Goal: Task Accomplishment & Management: Manage account settings

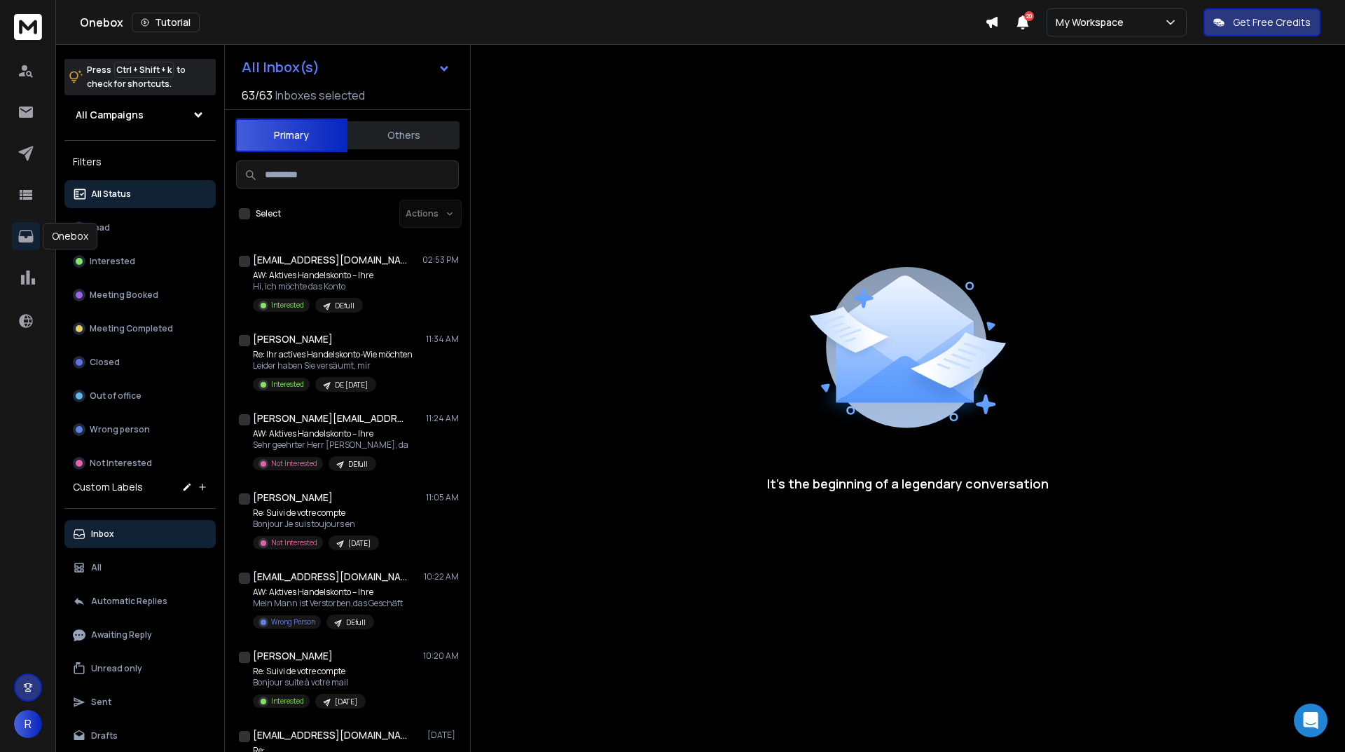
click at [29, 237] on icon at bounding box center [25, 236] width 15 height 13
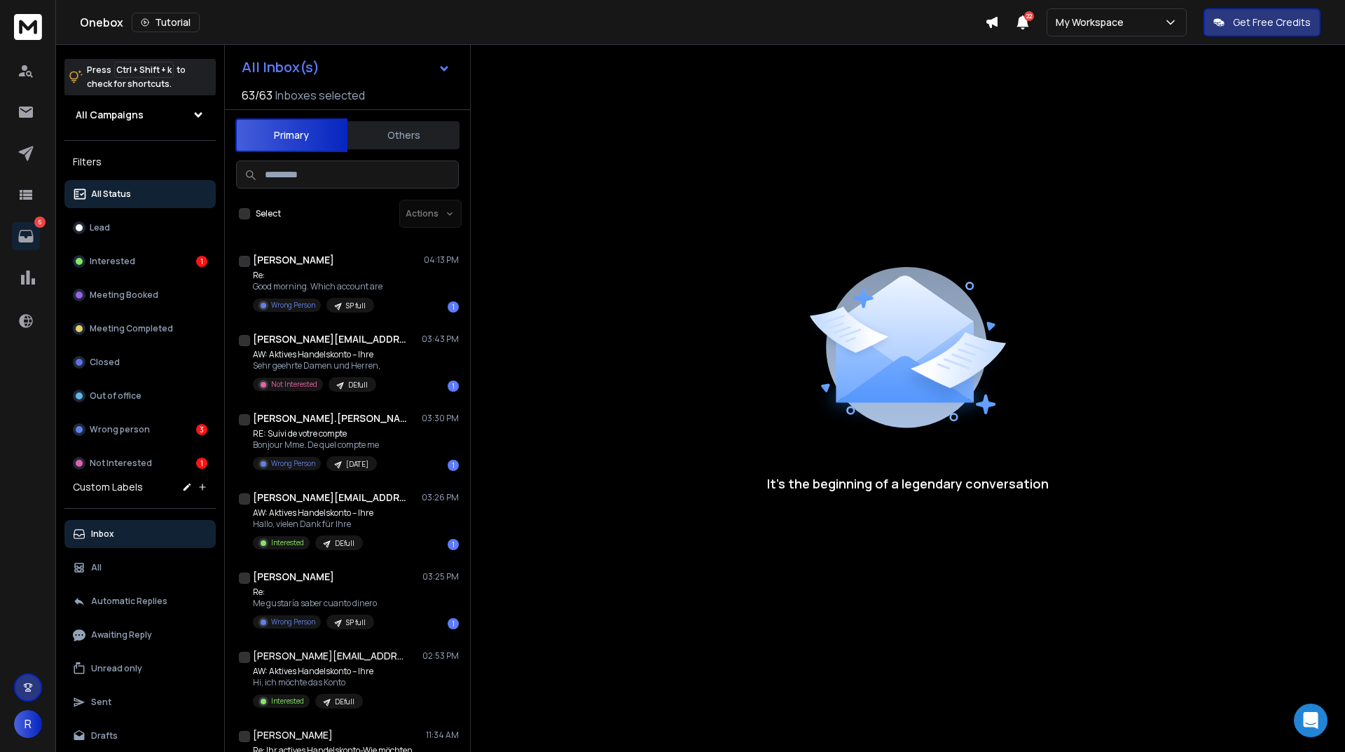
click at [392, 130] on button "Others" at bounding box center [403, 135] width 112 height 31
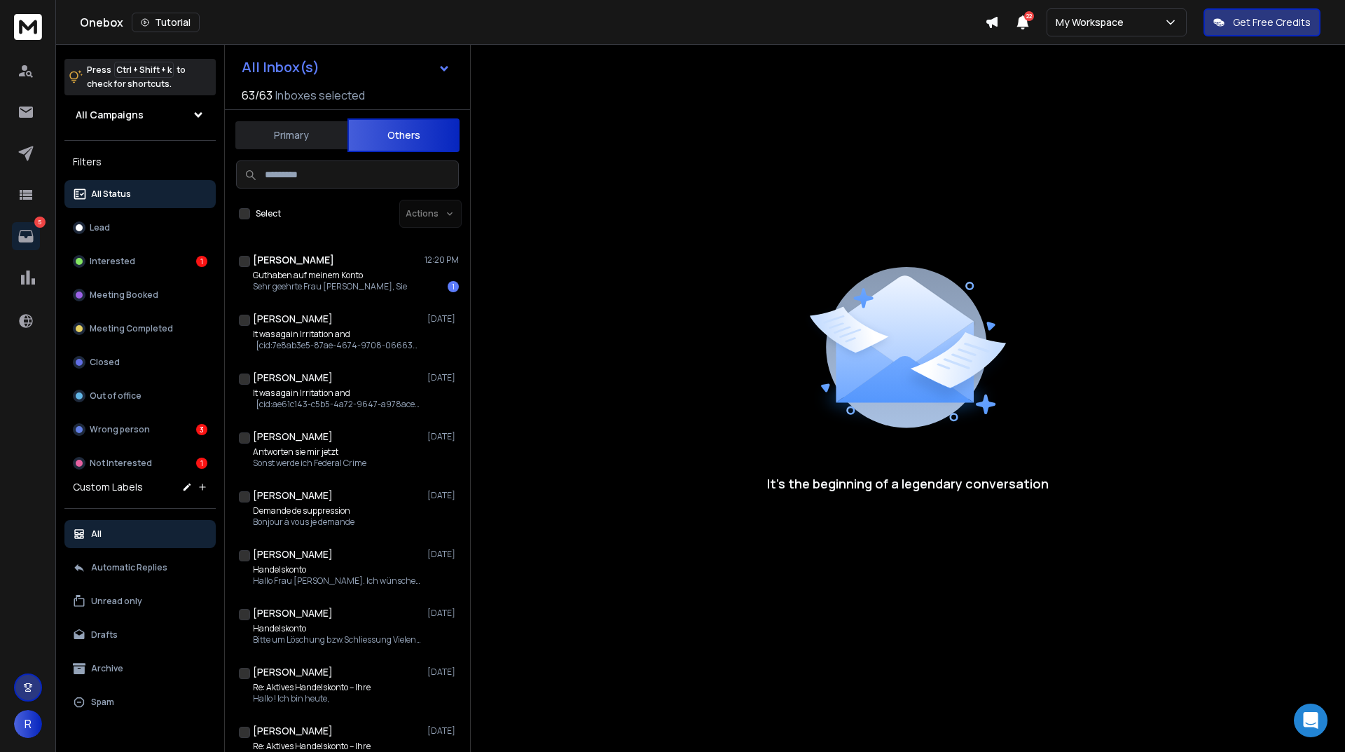
click at [323, 130] on button "Primary" at bounding box center [291, 135] width 112 height 31
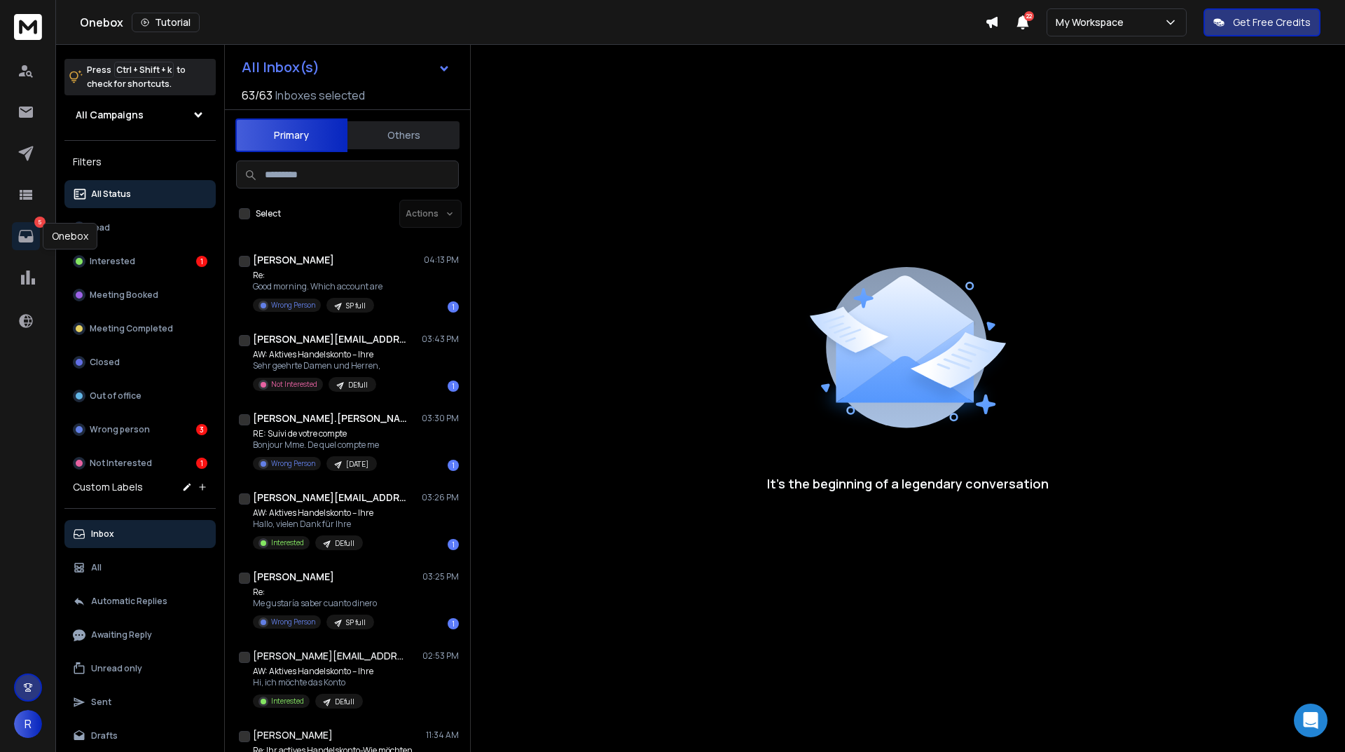
click at [32, 236] on icon at bounding box center [25, 236] width 15 height 13
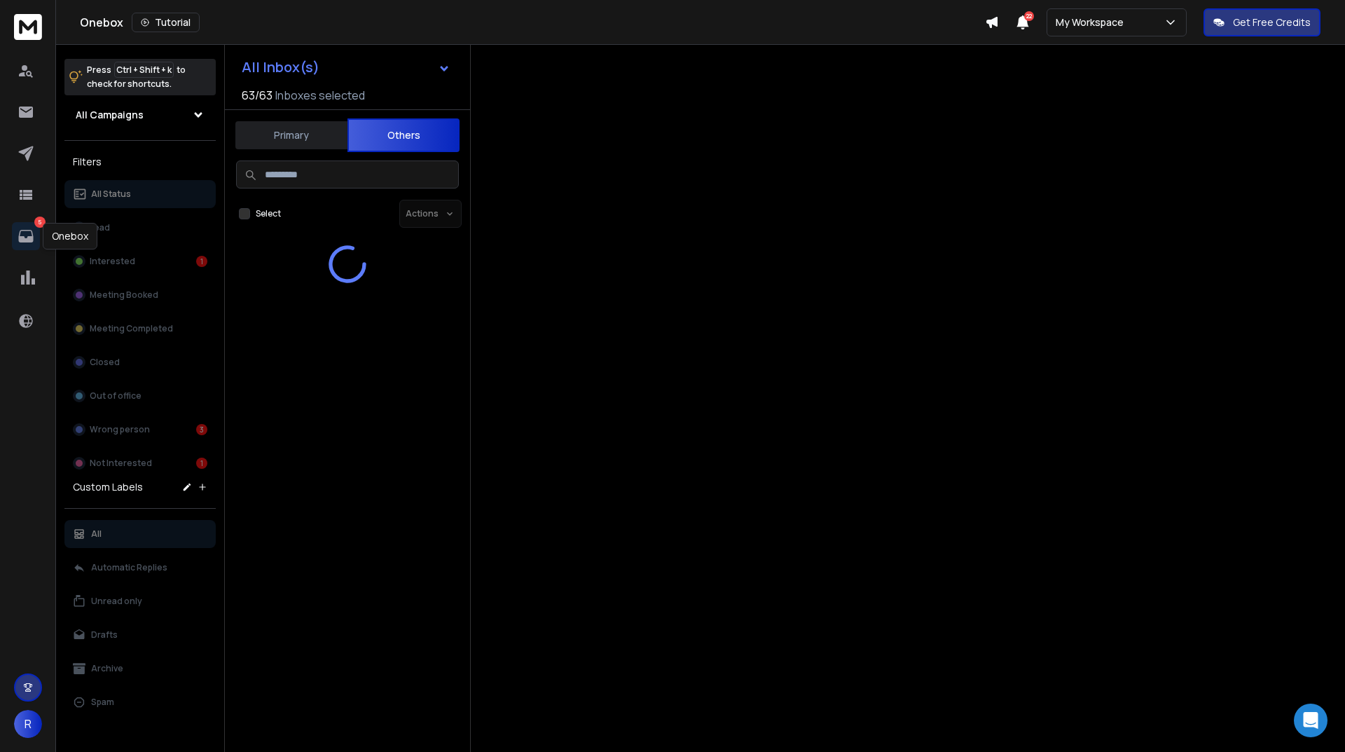
click at [429, 125] on button "Others" at bounding box center [403, 135] width 112 height 34
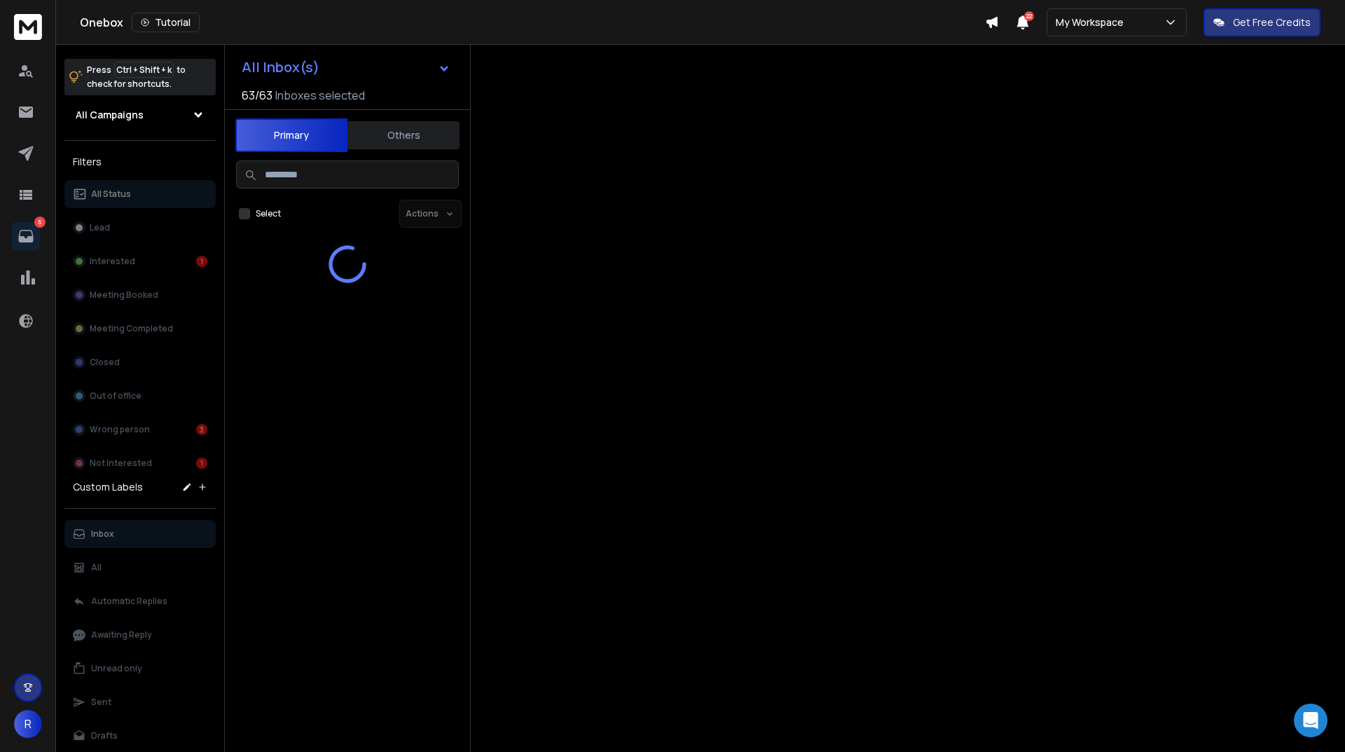
click at [293, 132] on button "Primary" at bounding box center [291, 135] width 112 height 34
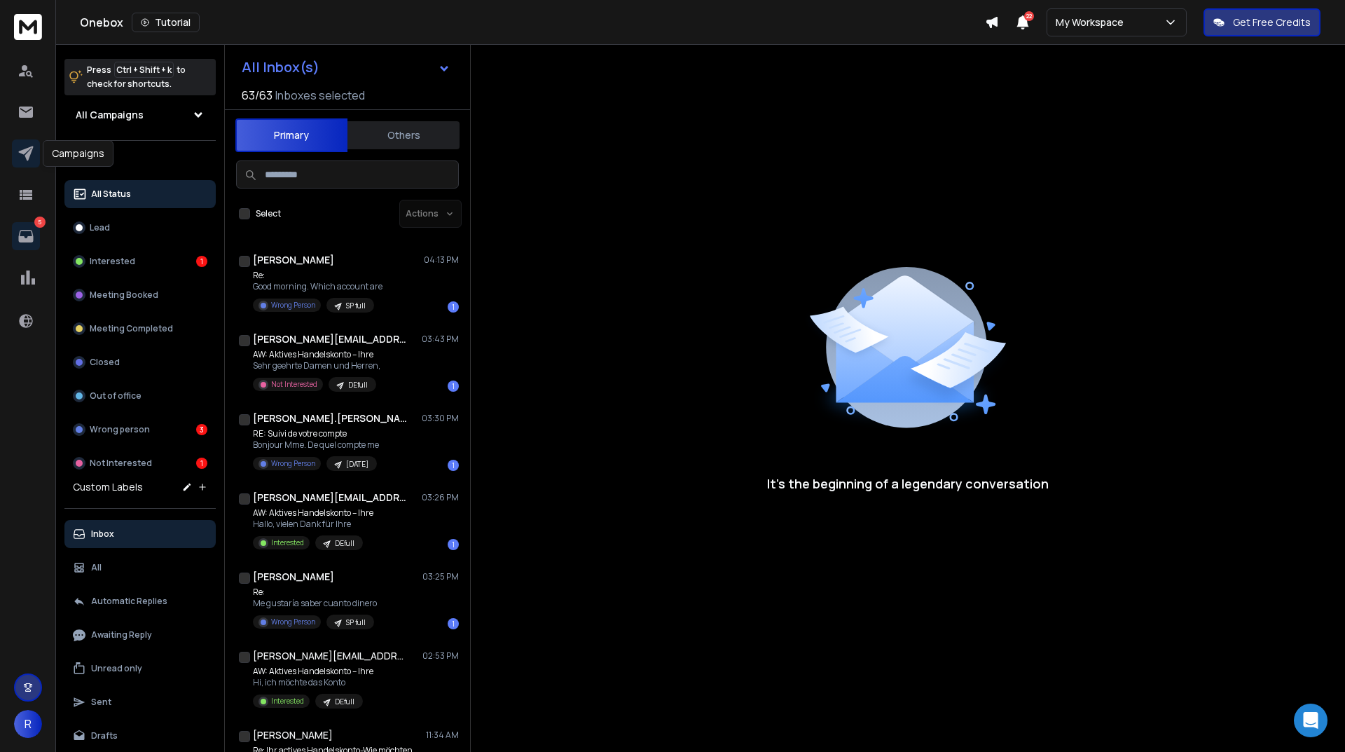
click at [22, 158] on icon at bounding box center [26, 153] width 17 height 17
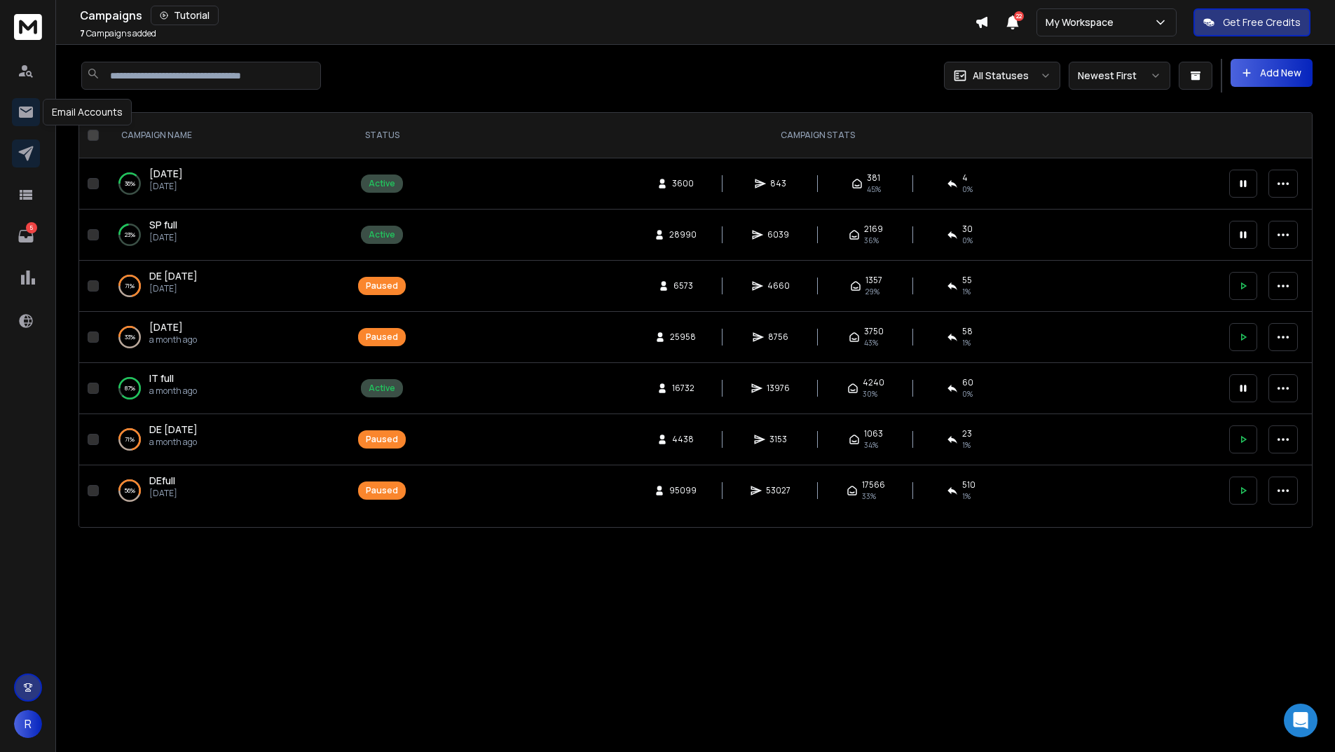
click at [27, 116] on icon at bounding box center [26, 111] width 14 height 11
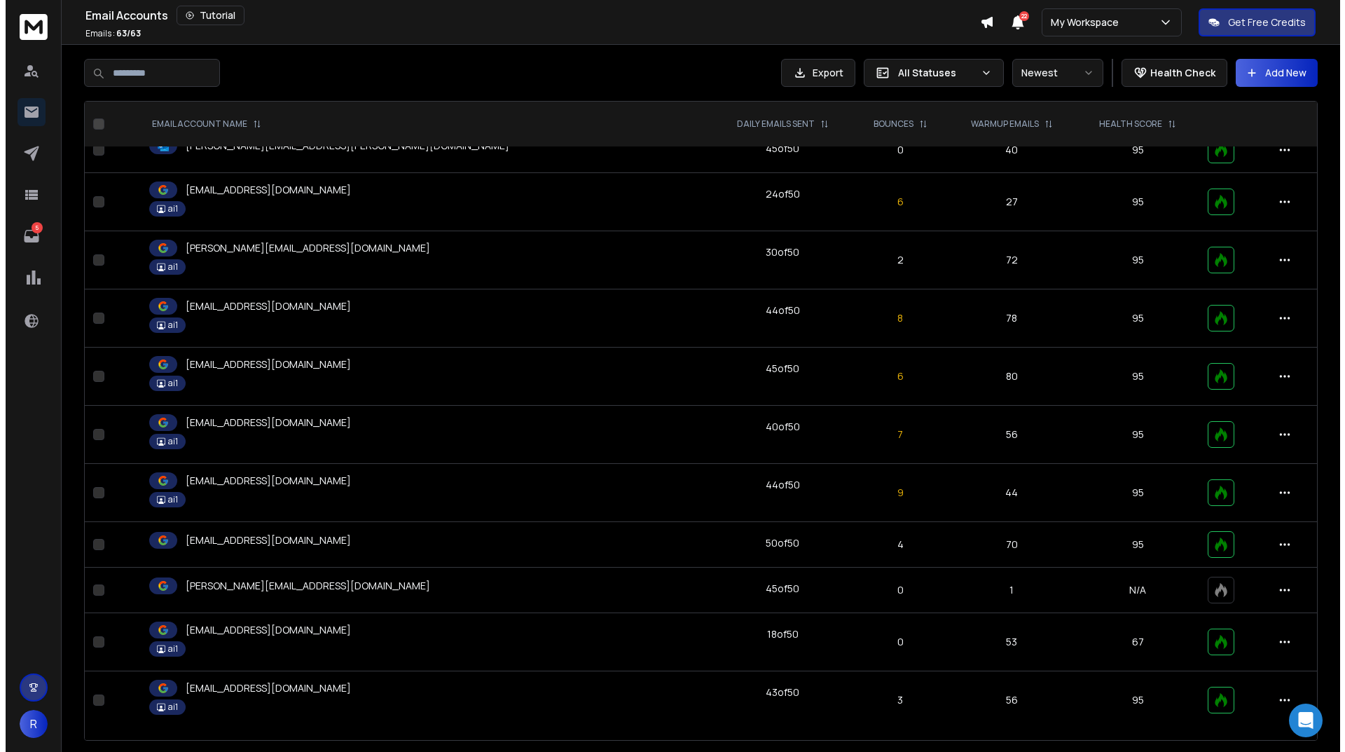
scroll to position [2177, 0]
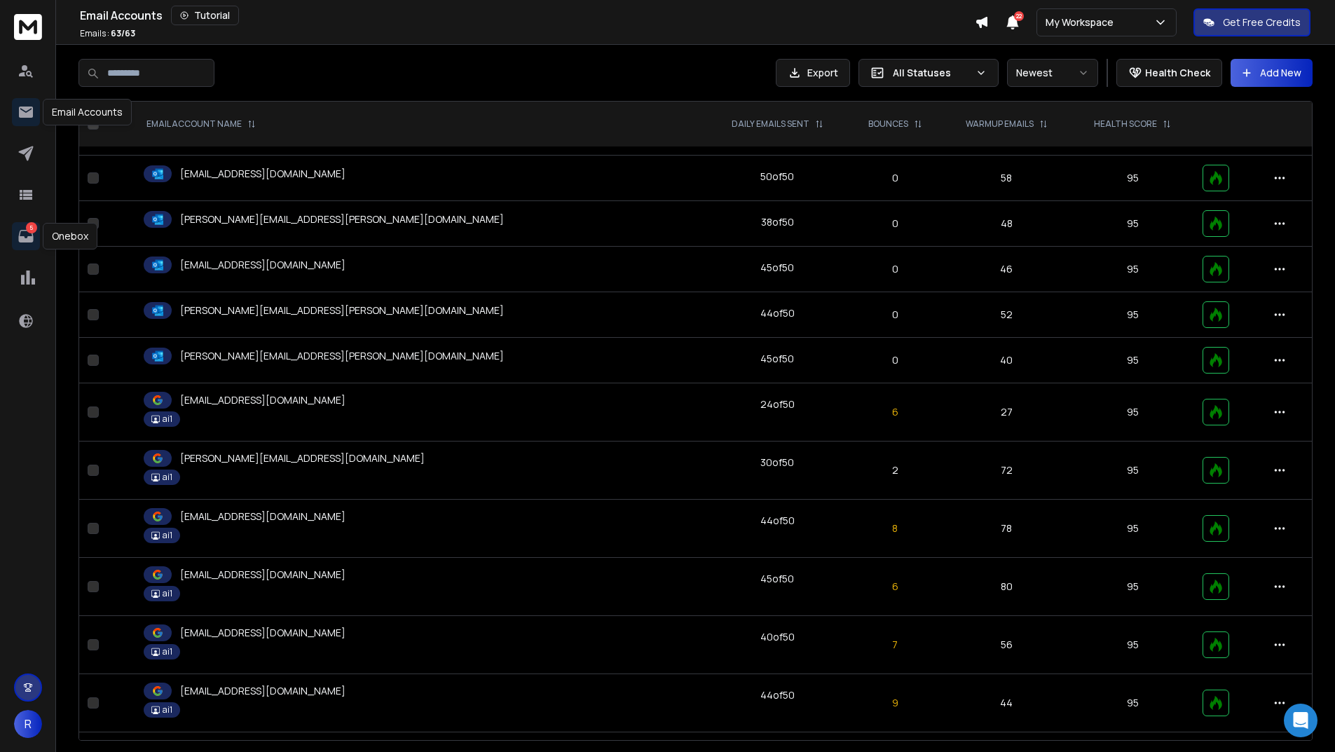
click at [22, 233] on icon at bounding box center [26, 236] width 17 height 17
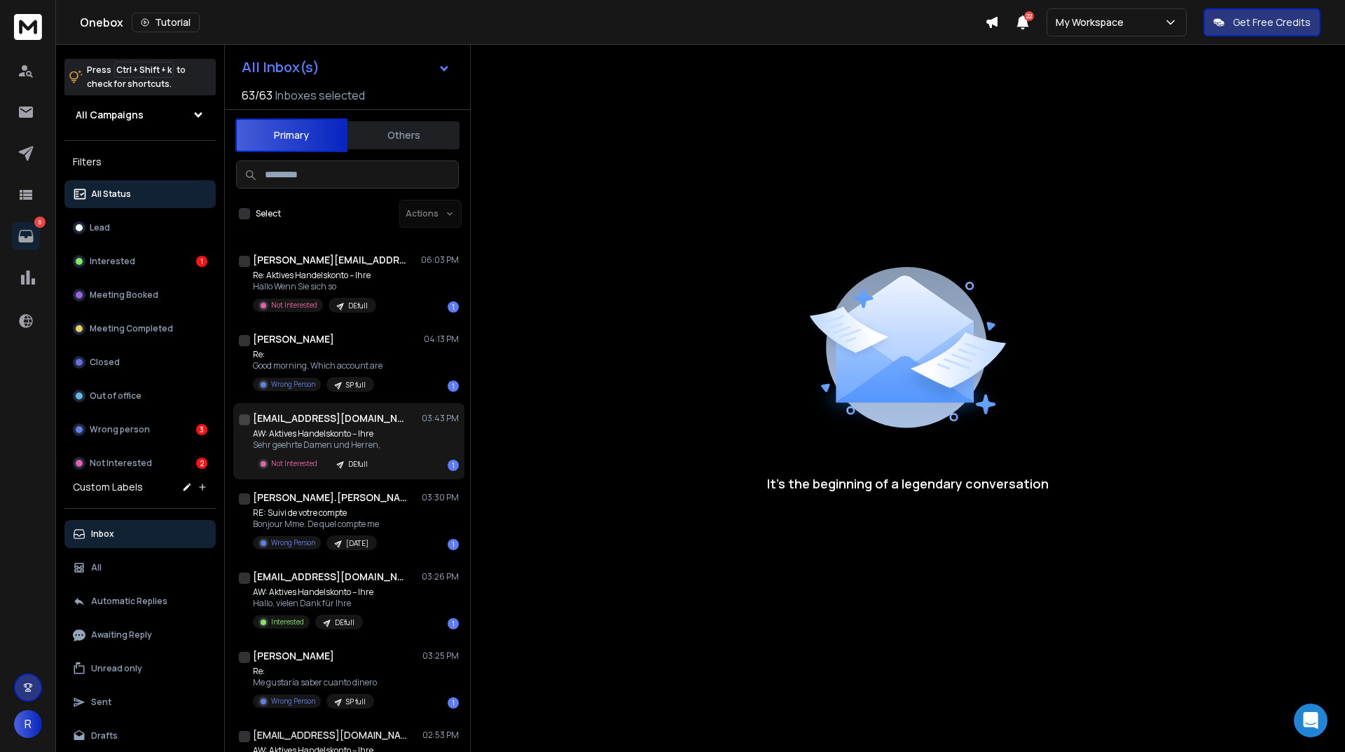
scroll to position [140, 0]
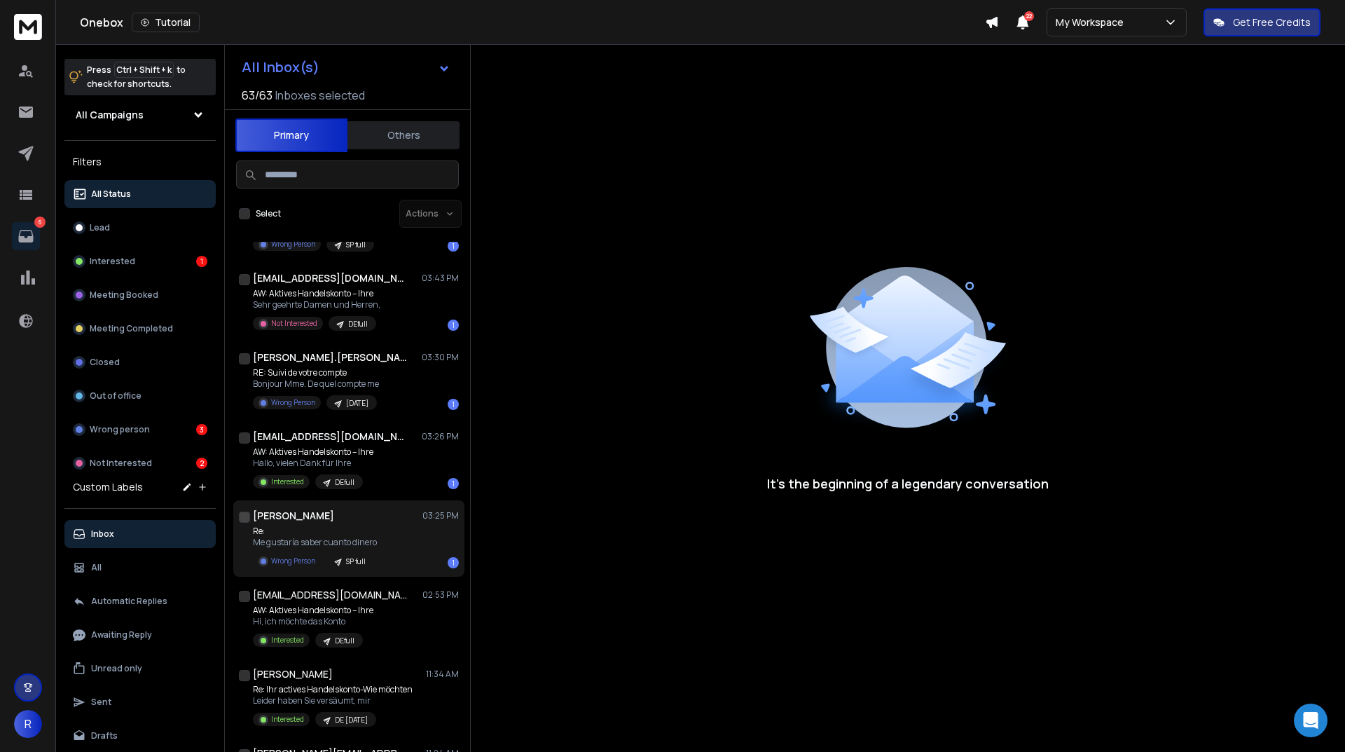
click at [378, 518] on div "Maribel T 03:25 PM" at bounding box center [356, 516] width 206 height 14
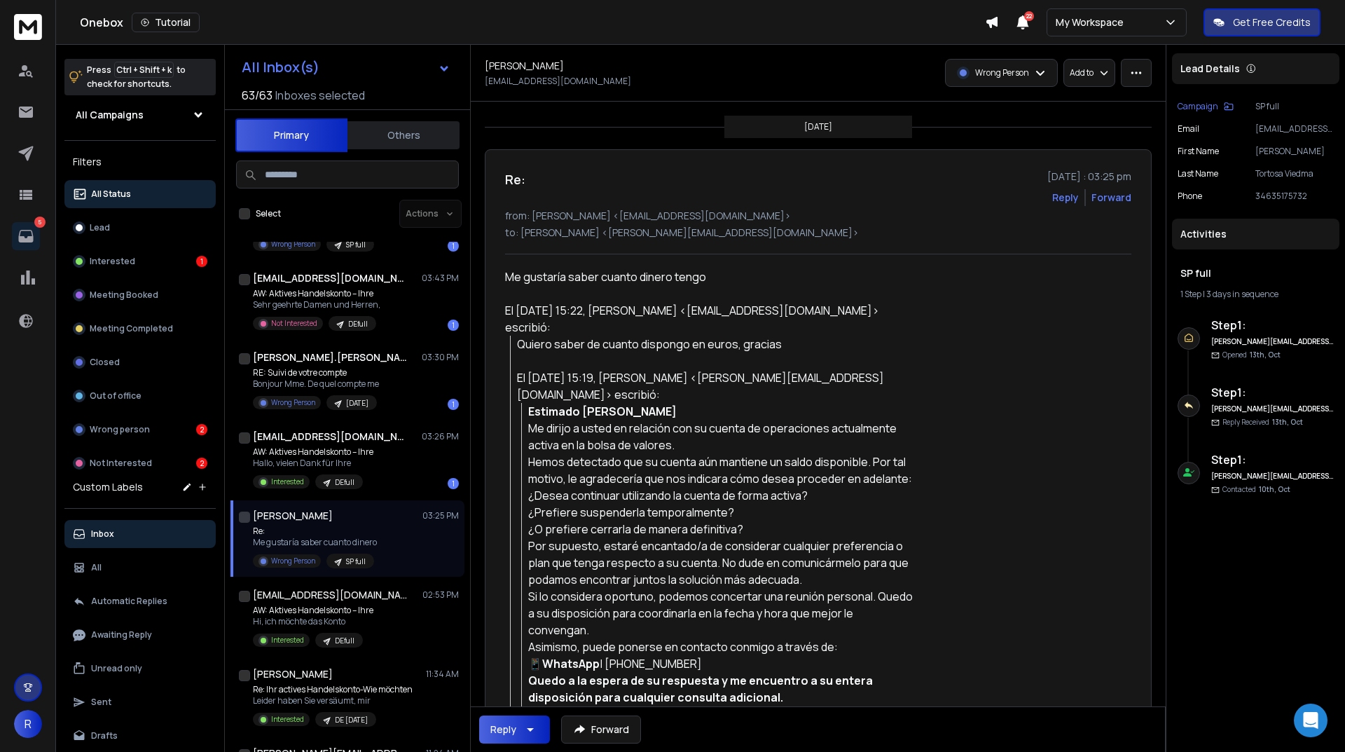
drag, startPoint x: 504, startPoint y: 264, endPoint x: 729, endPoint y: 282, distance: 226.3
click at [729, 282] on div "Re: 13 October 2025 : 03:25 pm Reply Forward from: Maribel T <mitv1204@hotmail.…" at bounding box center [818, 518] width 667 height 739
copy div "Me gustaría saber cuanto dinero tengo"
drag, startPoint x: 583, startPoint y: 212, endPoint x: 685, endPoint y: 216, distance: 102.3
click at [685, 216] on p "from: Maribel T <mitv1204@hotmail.com>" at bounding box center [818, 216] width 626 height 14
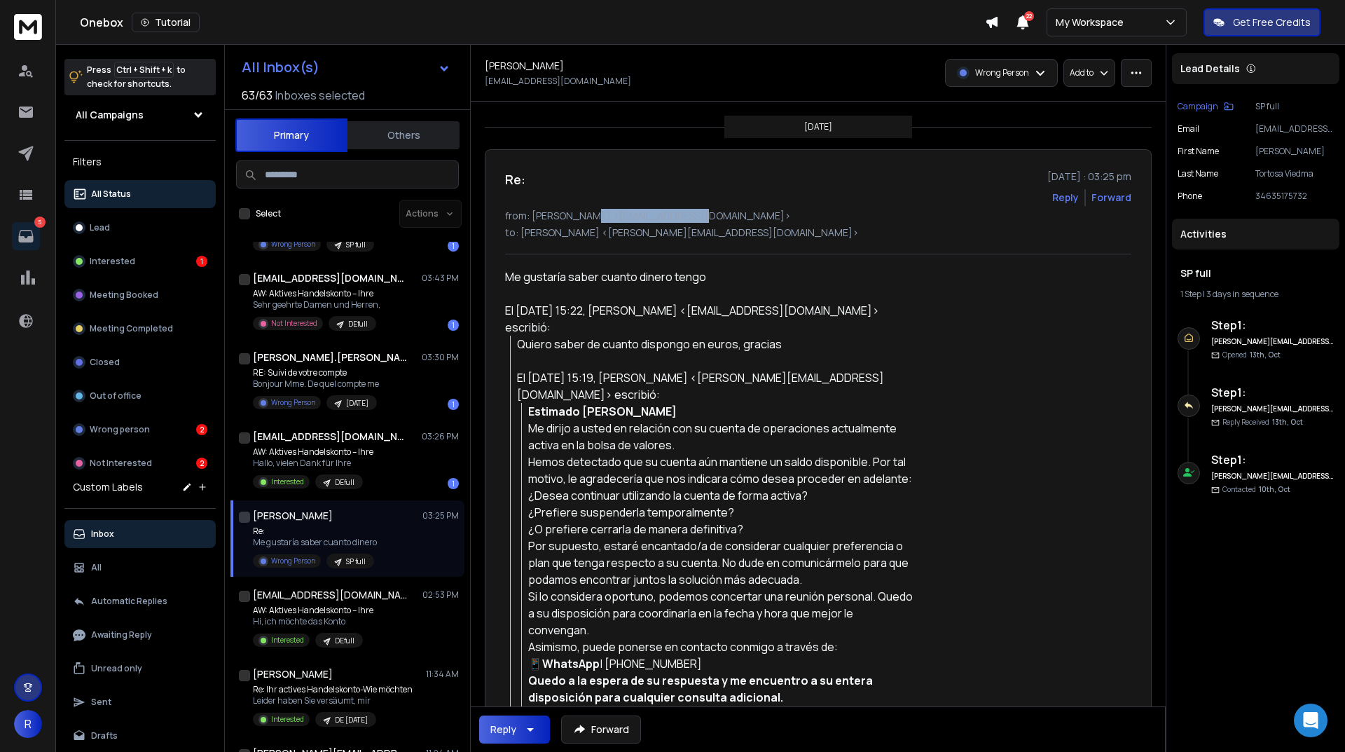
copy p "mitv1204@hotmail.com"
click at [964, 553] on div "Re: 13 October 2025 : 03:25 pm Reply Forward from: Maribel T <mitv1204@hotmail.…" at bounding box center [818, 519] width 626 height 698
drag, startPoint x: 593, startPoint y: 229, endPoint x: 724, endPoint y: 236, distance: 131.2
click at [724, 236] on p "to: Giulia Popescu <nadia.s@webblockchain.info>" at bounding box center [818, 233] width 626 height 14
copy p "nadia.s@webblockchain.info"
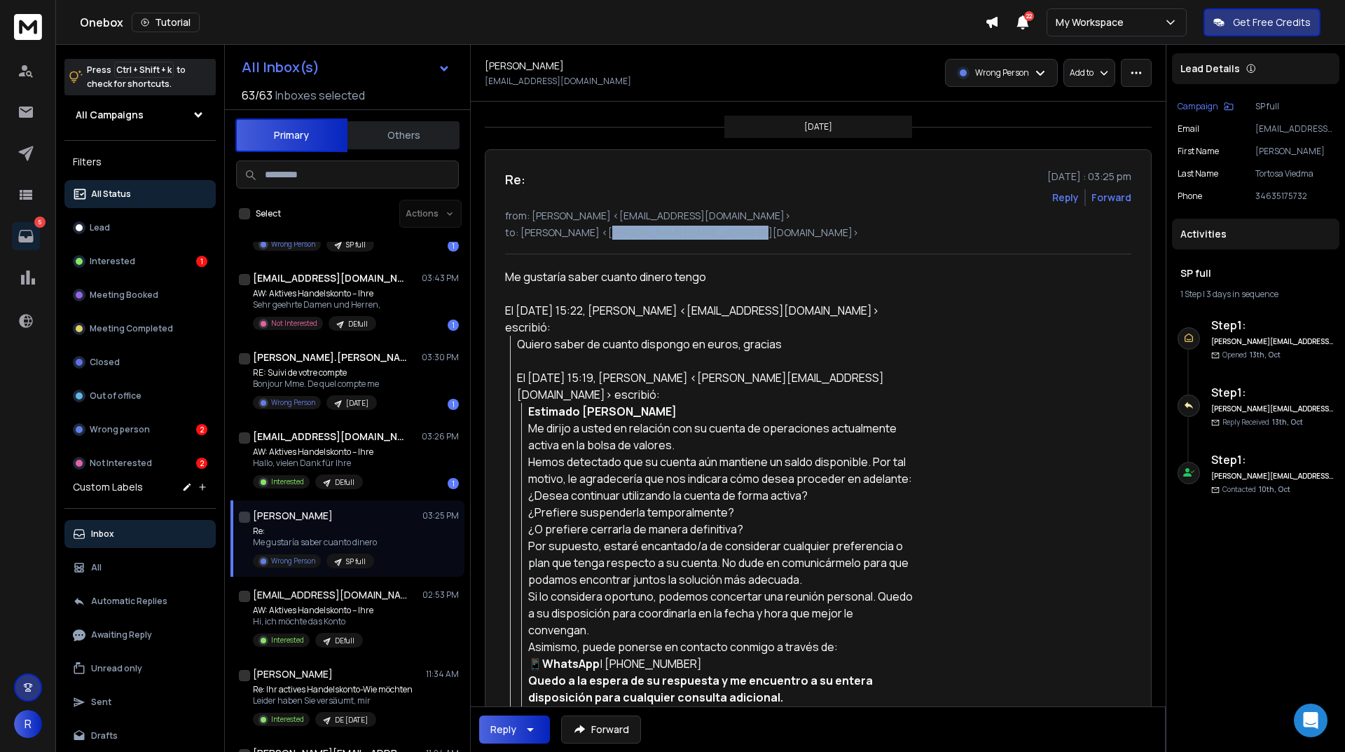
click at [556, 270] on div "Me gustaría saber cuanto dinero tengo" at bounding box center [709, 276] width 409 height 17
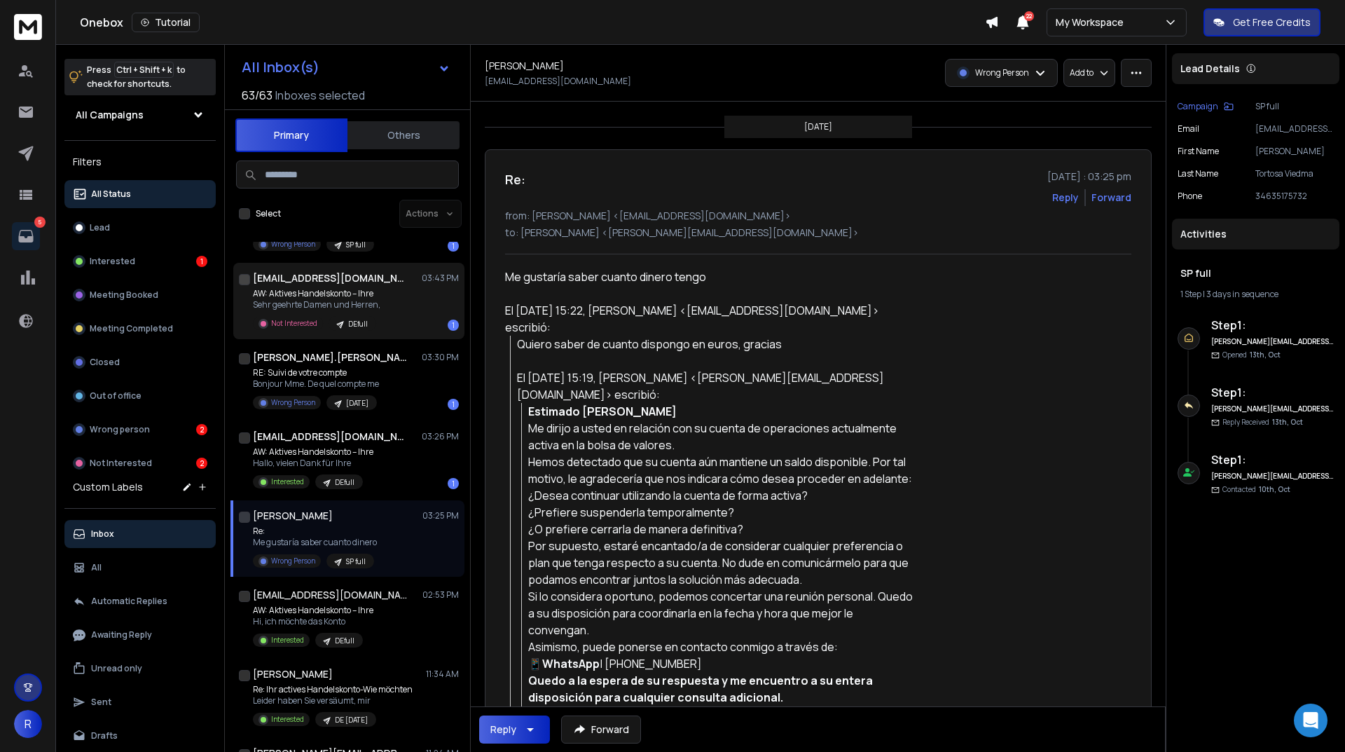
scroll to position [0, 0]
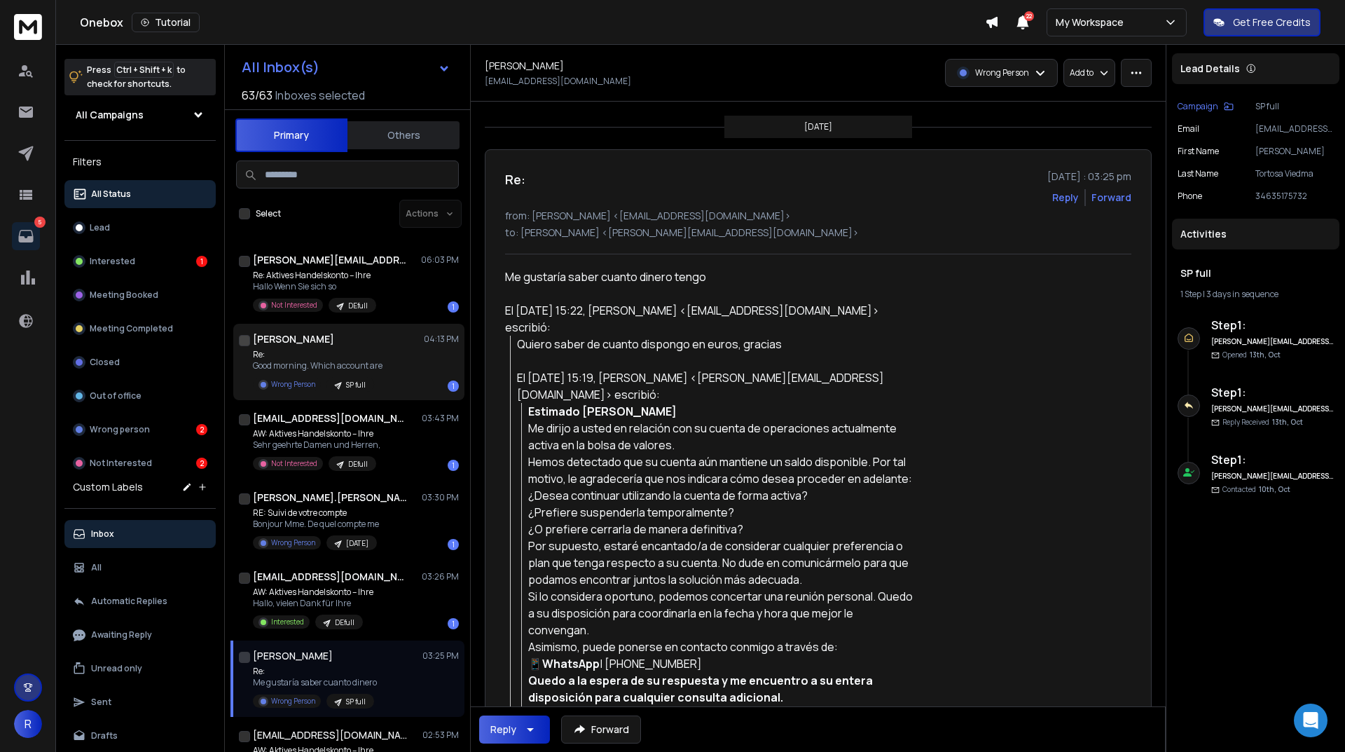
click at [397, 362] on div "Re: Good morning. Which account are Wrong Person SP full 1" at bounding box center [356, 370] width 206 height 43
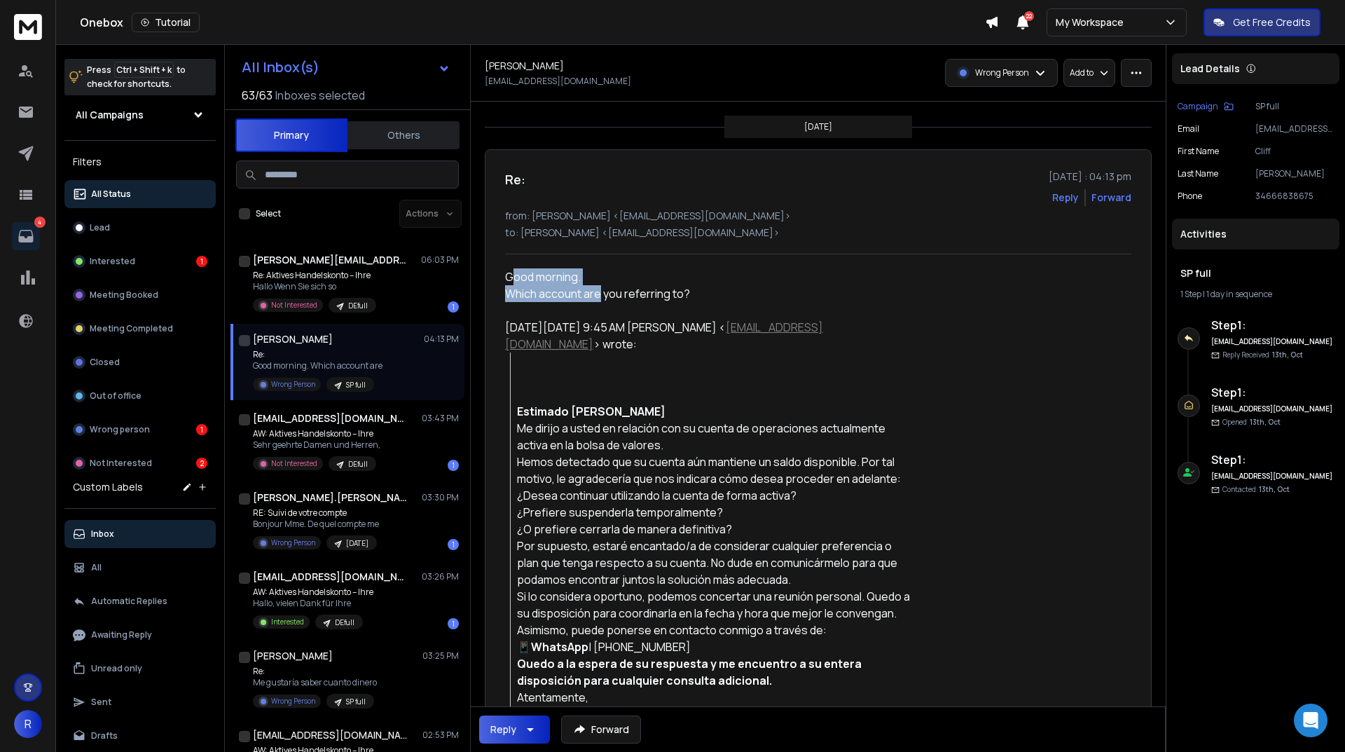
drag, startPoint x: 510, startPoint y: 266, endPoint x: 603, endPoint y: 288, distance: 95.8
click at [603, 288] on div "Re: 13 October 2025 : 04:13 pm Reply Forward from: Cliff Albert <cdalbert2018@g…" at bounding box center [818, 502] width 626 height 665
click at [697, 303] on div "Good morning. Which account are you referring to? On Mon, Oct 13, 2025, 9:45 AM…" at bounding box center [715, 551] width 420 height 566
drag, startPoint x: 501, startPoint y: 270, endPoint x: 715, endPoint y: 305, distance: 216.5
click at [715, 305] on div "Re: 13 October 2025 : 04:13 pm Reply Forward from: Cliff Albert <cdalbert2018@g…" at bounding box center [818, 501] width 667 height 705
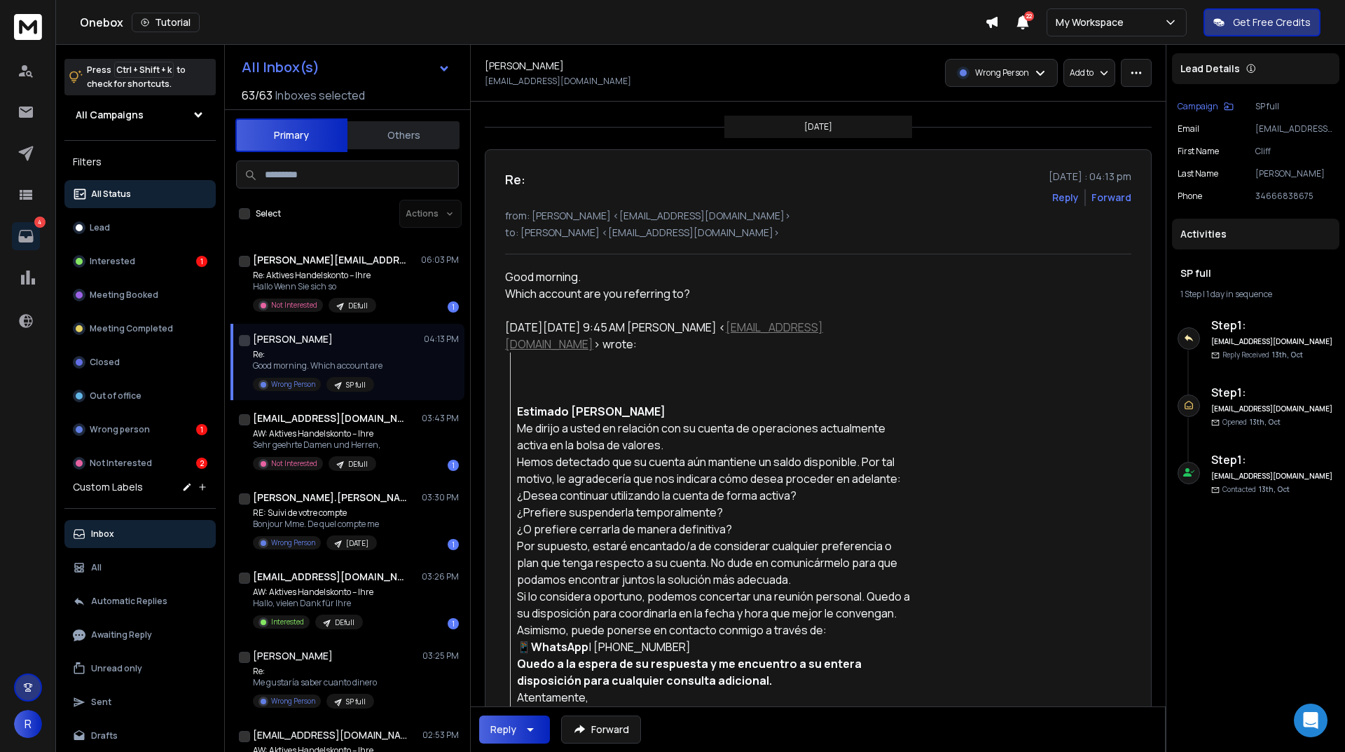
drag, startPoint x: 963, startPoint y: 563, endPoint x: 733, endPoint y: 295, distance: 353.3
click at [959, 550] on div "Re: 13 October 2025 : 04:13 pm Reply Forward from: Cliff Albert <cdalbert2018@g…" at bounding box center [818, 502] width 626 height 665
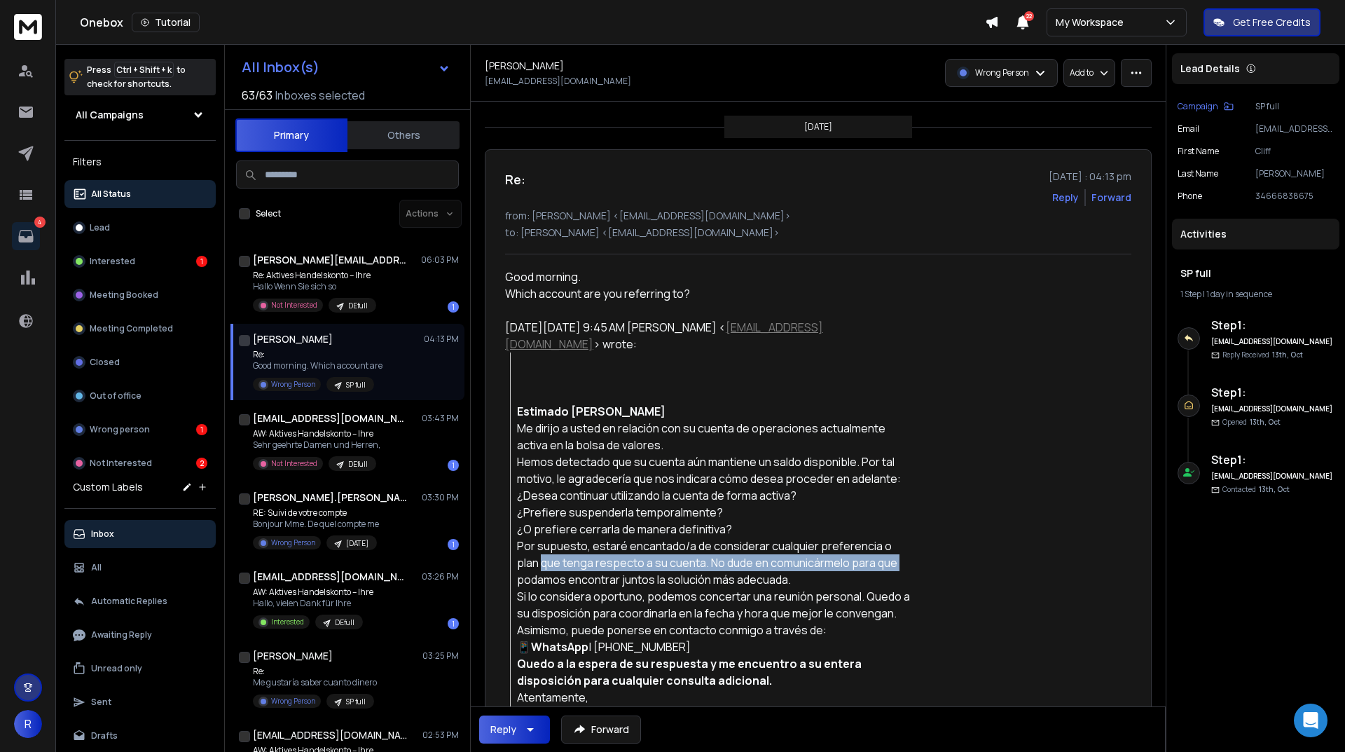
click at [588, 216] on p "from: Cliff Albert <cdalbert2018@gmail.com>" at bounding box center [818, 216] width 626 height 14
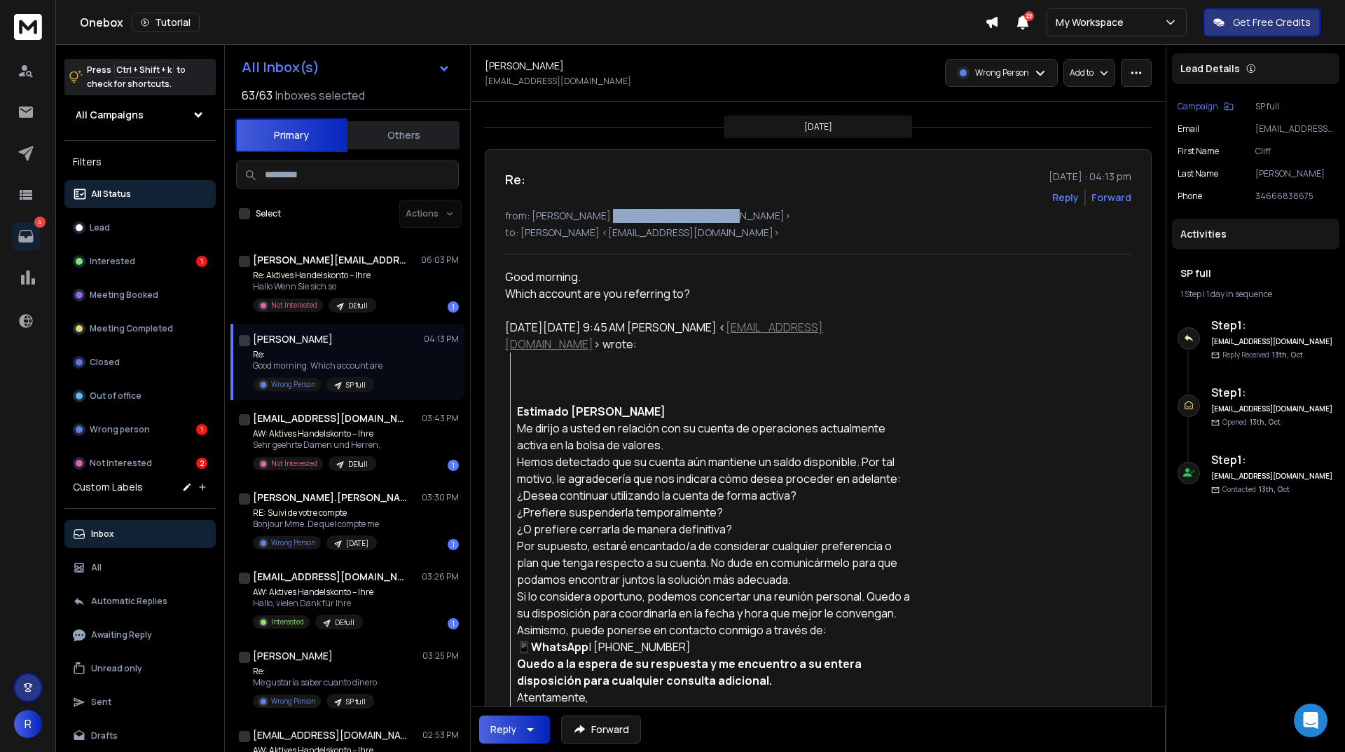
drag, startPoint x: 588, startPoint y: 216, endPoint x: 691, endPoint y: 219, distance: 103.0
click at [691, 219] on p "from: Cliff Albert <cdalbert2018@gmail.com>" at bounding box center [818, 216] width 626 height 14
copy p "cdalbert2018@gmail.com"
drag, startPoint x: 968, startPoint y: 605, endPoint x: 938, endPoint y: 612, distance: 30.9
click at [967, 606] on div "Re: 13 October 2025 : 04:13 pm Reply Forward from: Cliff Albert <cdalbert2018@g…" at bounding box center [818, 502] width 626 height 665
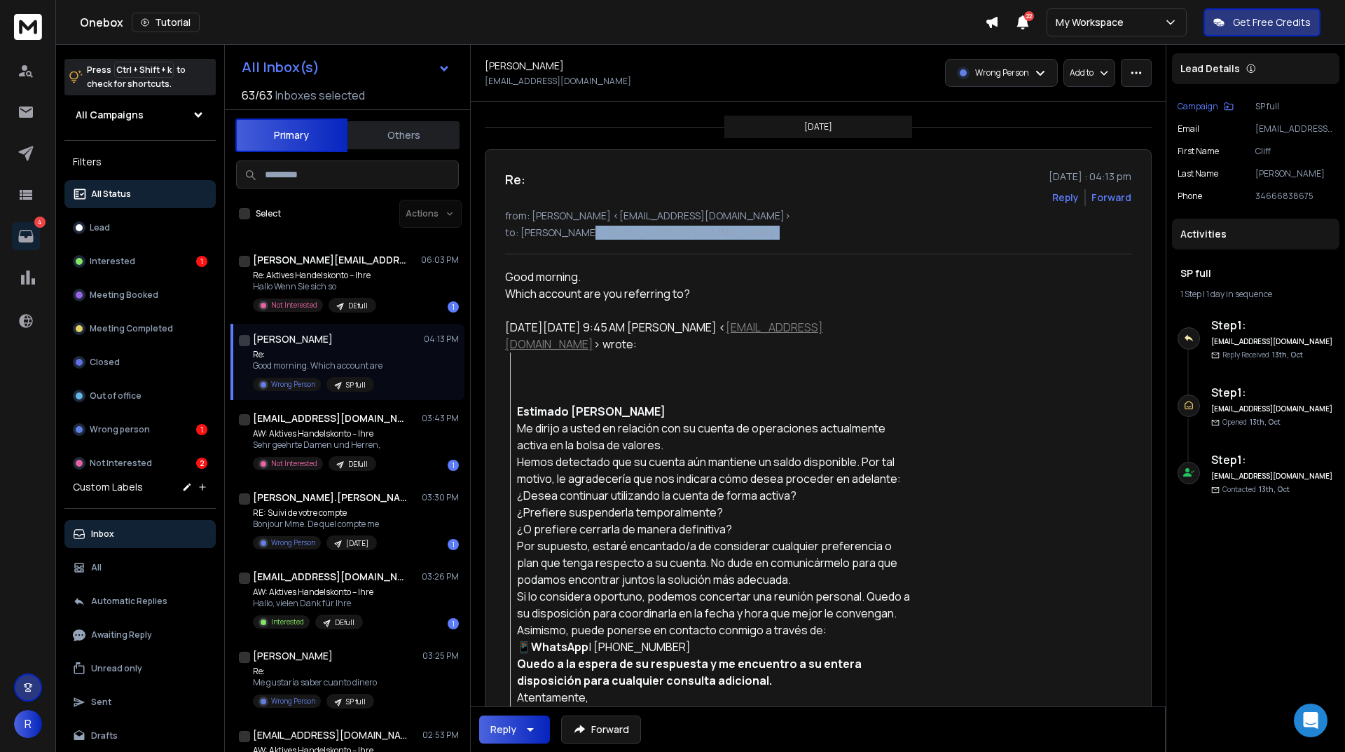
drag, startPoint x: 573, startPoint y: 230, endPoint x: 729, endPoint y: 234, distance: 155.6
click at [729, 234] on p "to: Elise Smit <elisesmit@cybercloudsolution.com>" at bounding box center [818, 233] width 626 height 14
copy p "elisesmit@cybercloudsolution.com"
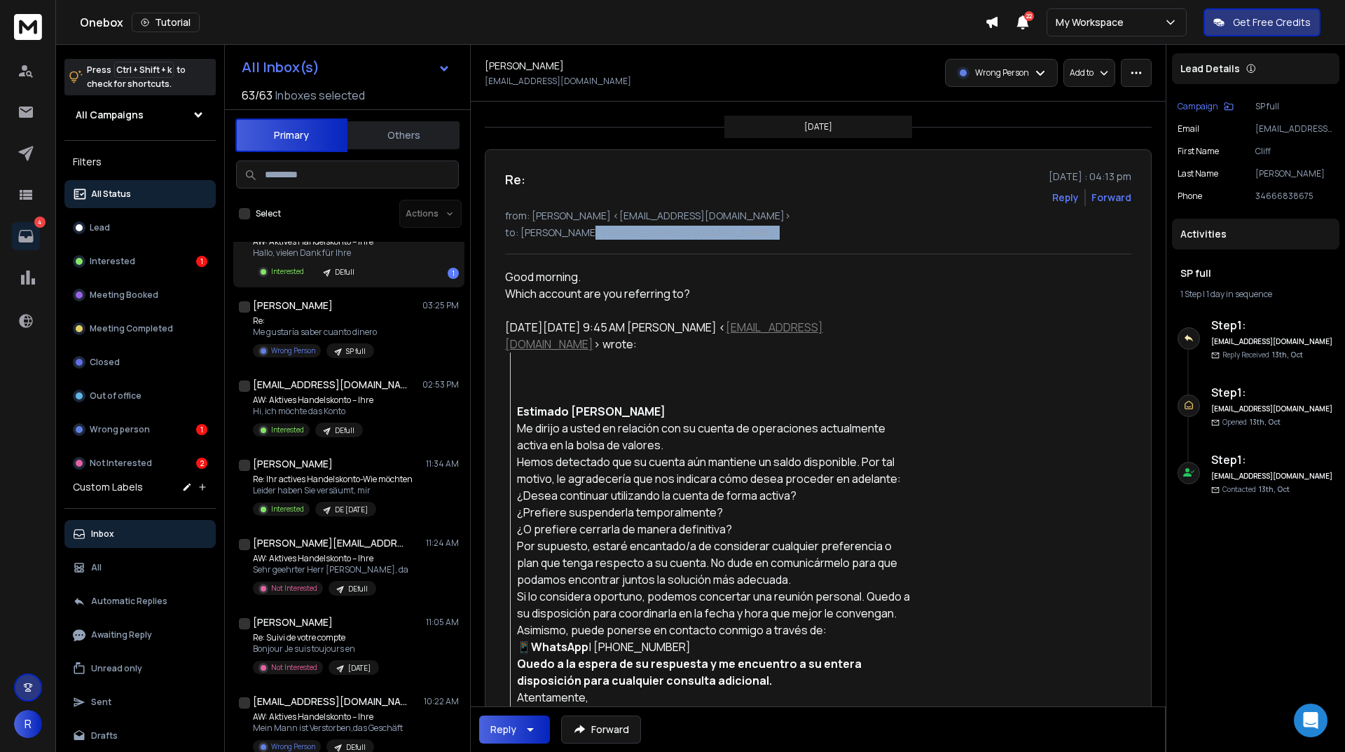
scroll to position [70, 0]
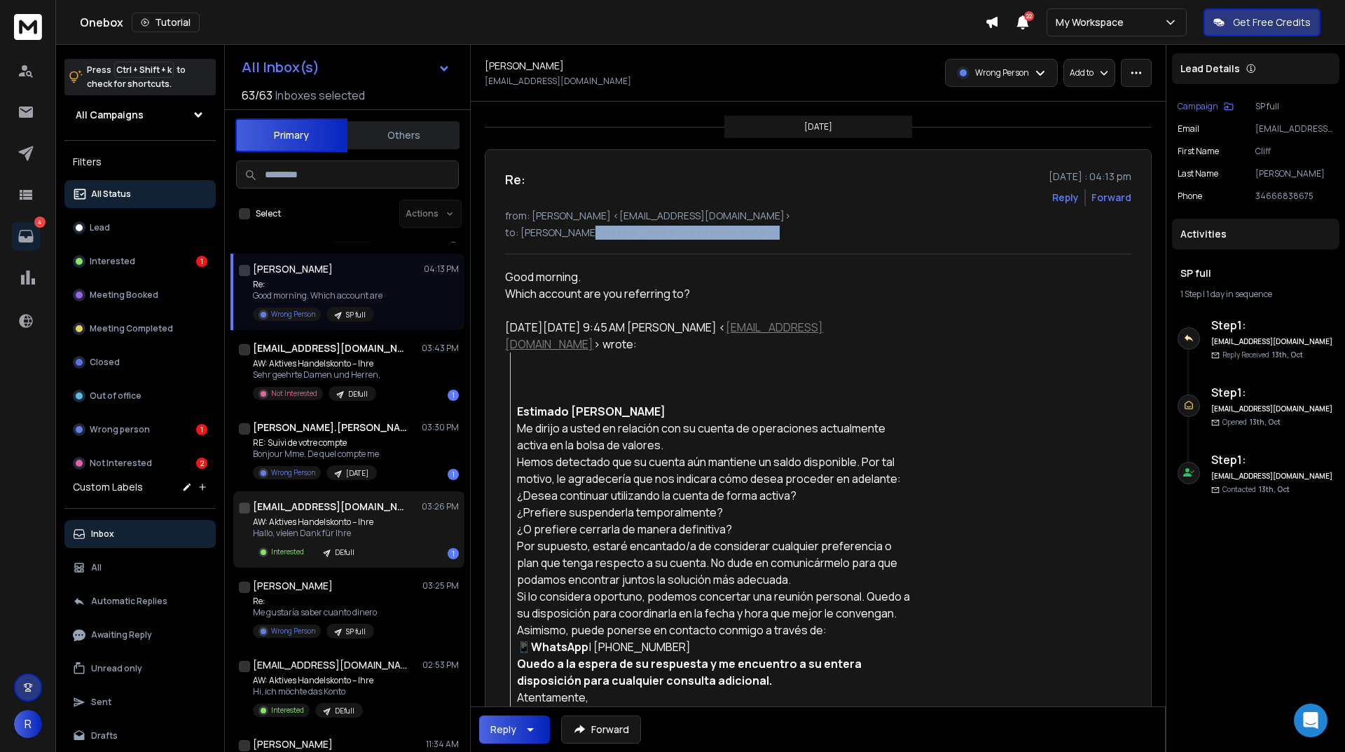
click at [415, 565] on div "reule@gmx.net 03:26 PM AW: Aktives Handelskonto – Ihre Hallo, vielen Dank für I…" at bounding box center [348, 529] width 231 height 76
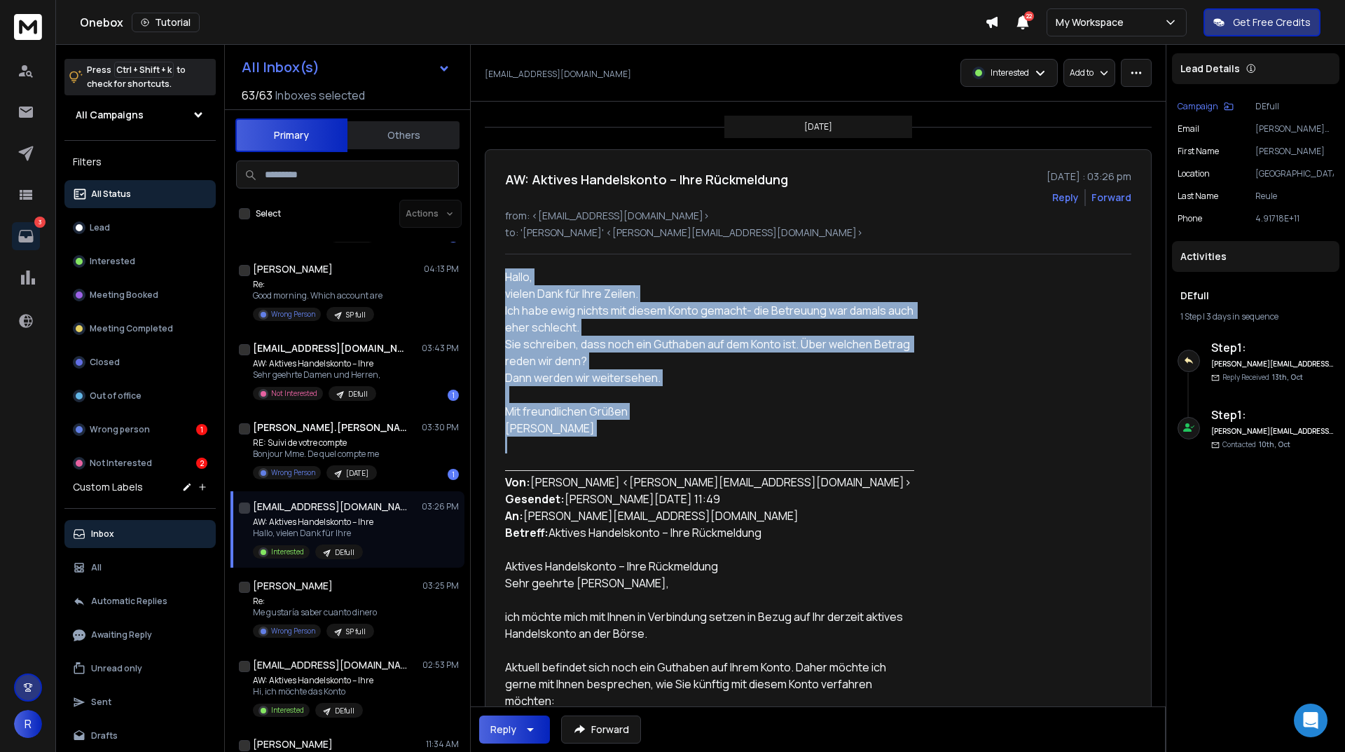
drag, startPoint x: 490, startPoint y: 269, endPoint x: 580, endPoint y: 444, distance: 197.1
click at [580, 444] on div "AW: Aktives Handelskonto – Ihre Rückmeldung 13 October 2025 : 03:26 pm Reply Fo…" at bounding box center [818, 763] width 667 height 1229
copy div "Hallo, vielen Dank für Ihre Zeilen. Ich habe ewig nichts mit diesem Konto gemac…"
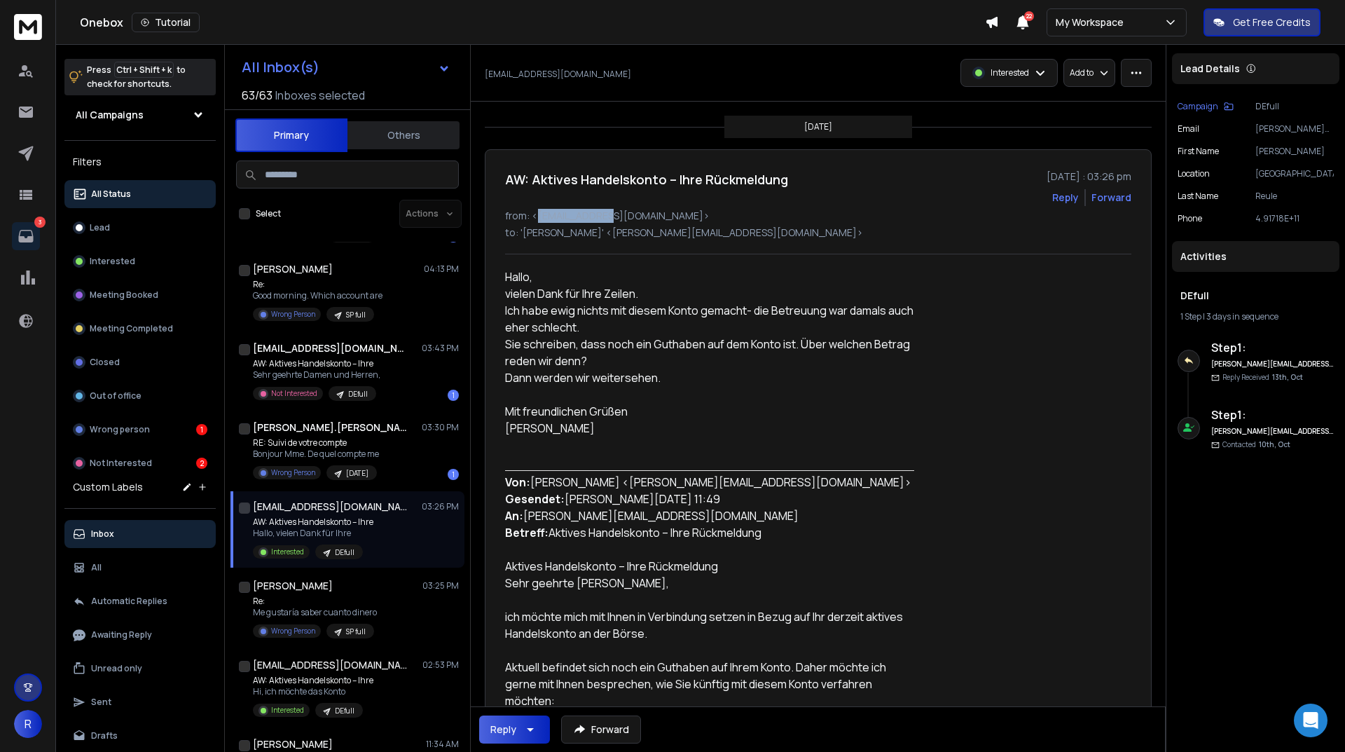
drag, startPoint x: 537, startPoint y: 214, endPoint x: 607, endPoint y: 219, distance: 71.0
click at [607, 219] on p "from: <reule@gmx.net>" at bounding box center [818, 216] width 626 height 14
copy p "[PERSON_NAME][EMAIL_ADDRESS][DOMAIN_NAME]"
drag, startPoint x: 1002, startPoint y: 621, endPoint x: 986, endPoint y: 620, distance: 16.2
click at [1002, 621] on div "AW: Aktives Handelskonto – Ihre Rückmeldung 13 October 2025 : 03:26 pm Reply Fo…" at bounding box center [818, 764] width 626 height 1188
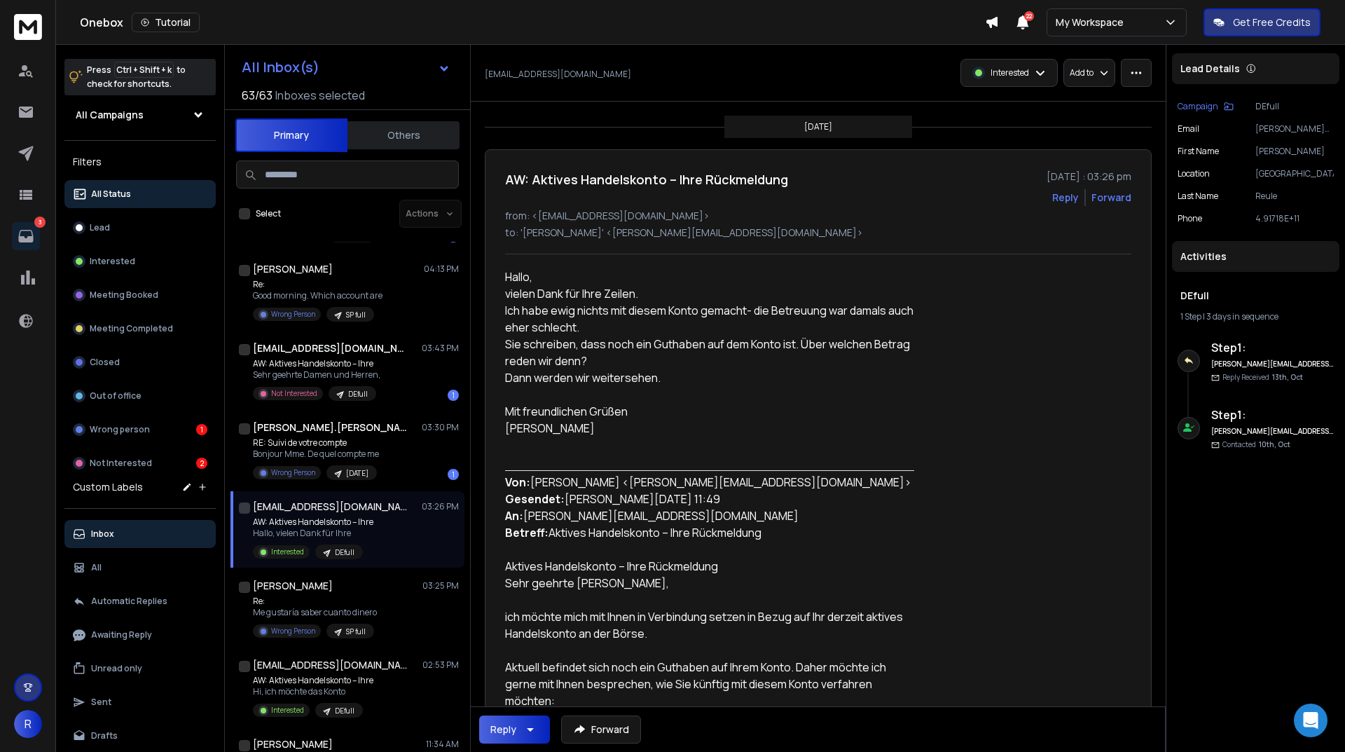
click at [596, 310] on span "Ich habe ewig nichts mit diesem Konto gemacht- die Betreuung war damals auch eh…" at bounding box center [710, 319] width 411 height 32
click at [1261, 197] on p "Reule" at bounding box center [1294, 196] width 78 height 11
drag, startPoint x: 604, startPoint y: 233, endPoint x: 778, endPoint y: 243, distance: 174.1
click at [778, 243] on div "AW: Aktives Handelskonto – Ihre Rückmeldung 13 October 2025 : 03:26 pm Reply Fo…" at bounding box center [818, 764] width 626 height 1188
copy p "ronald.petersen@web-blockchain.com"
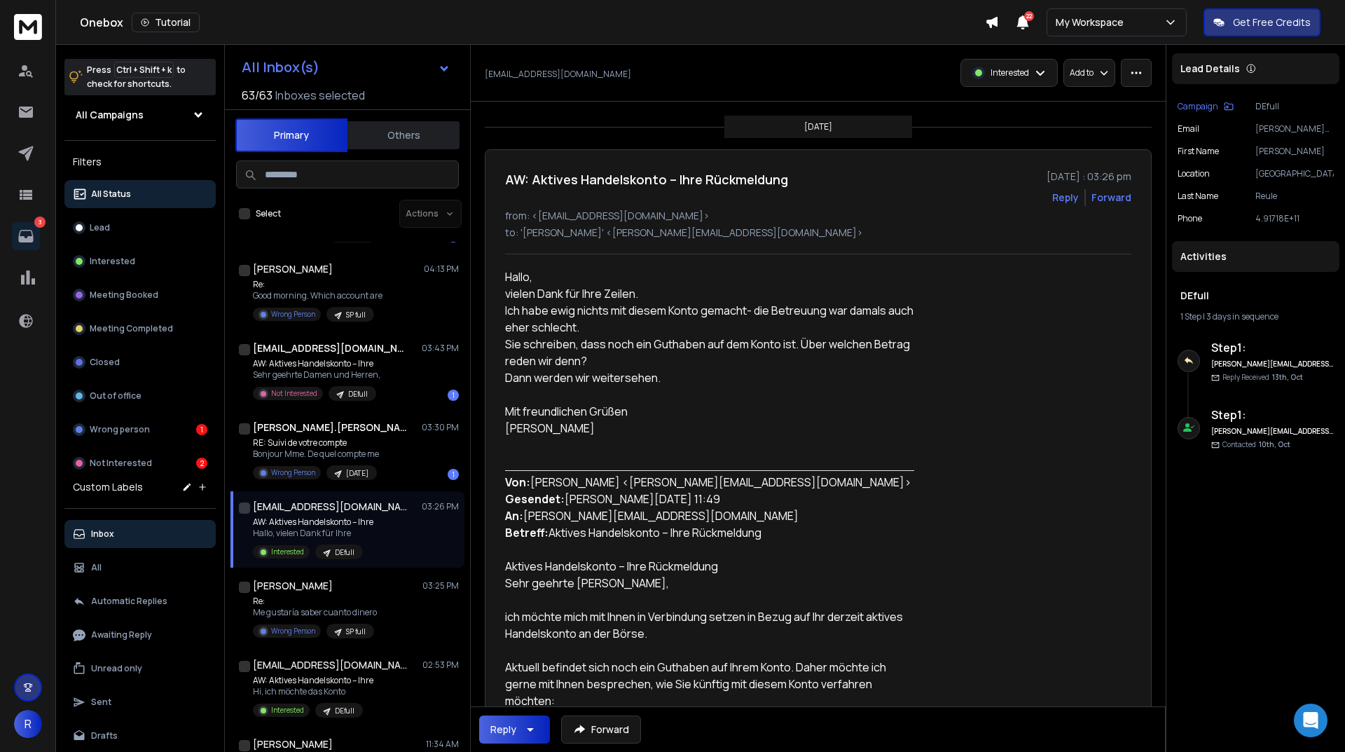
click at [921, 563] on div "Hallo, vielen Dank für Ihre Zeilen. Ich habe ewig nichts mit diesem Konto gemac…" at bounding box center [715, 764] width 420 height 993
click at [713, 294] on p "vielen Dank für Ihre Zeilen." at bounding box center [709, 293] width 409 height 17
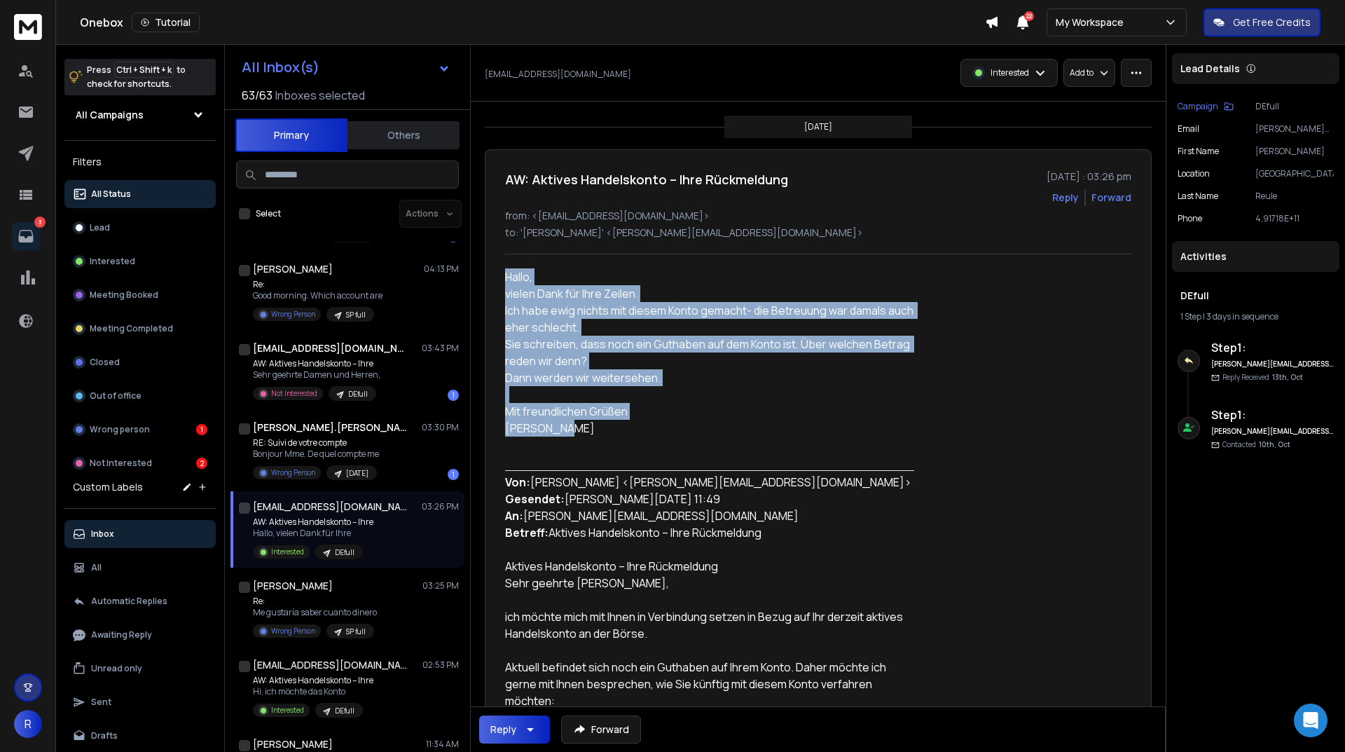
drag, startPoint x: 503, startPoint y: 277, endPoint x: 736, endPoint y: 426, distance: 276.3
click at [673, 420] on div "Hallo, vielen Dank für Ihre Zeilen. Ich habe ewig nichts mit diesem Konto gemac…" at bounding box center [709, 750] width 409 height 965
click at [745, 427] on p "Olaf Reule" at bounding box center [709, 428] width 409 height 17
click at [746, 378] on p "Dann werden wir weitersehen." at bounding box center [709, 377] width 409 height 17
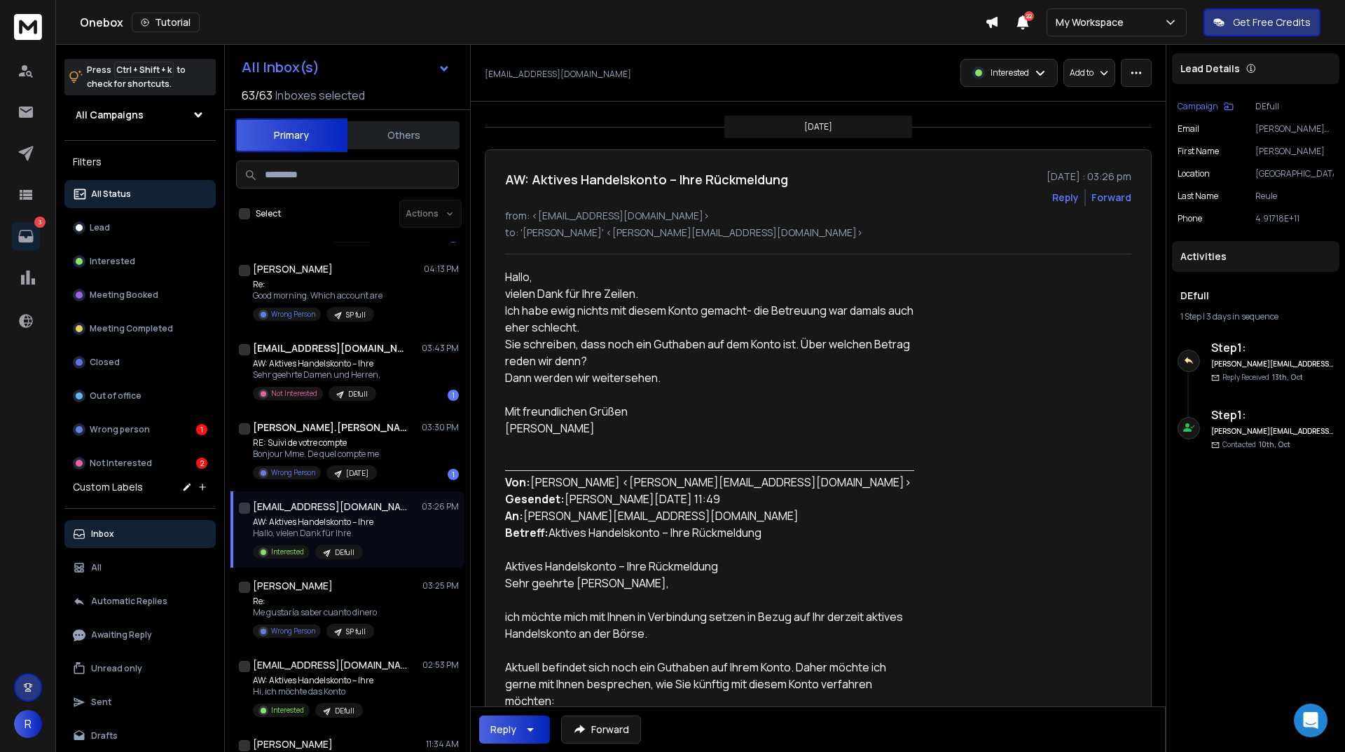
click at [546, 306] on span "Ich habe ewig nichts mit diesem Konto gemacht- die Betreuung war damals auch eh…" at bounding box center [710, 319] width 411 height 32
click at [878, 557] on p at bounding box center [709, 549] width 409 height 17
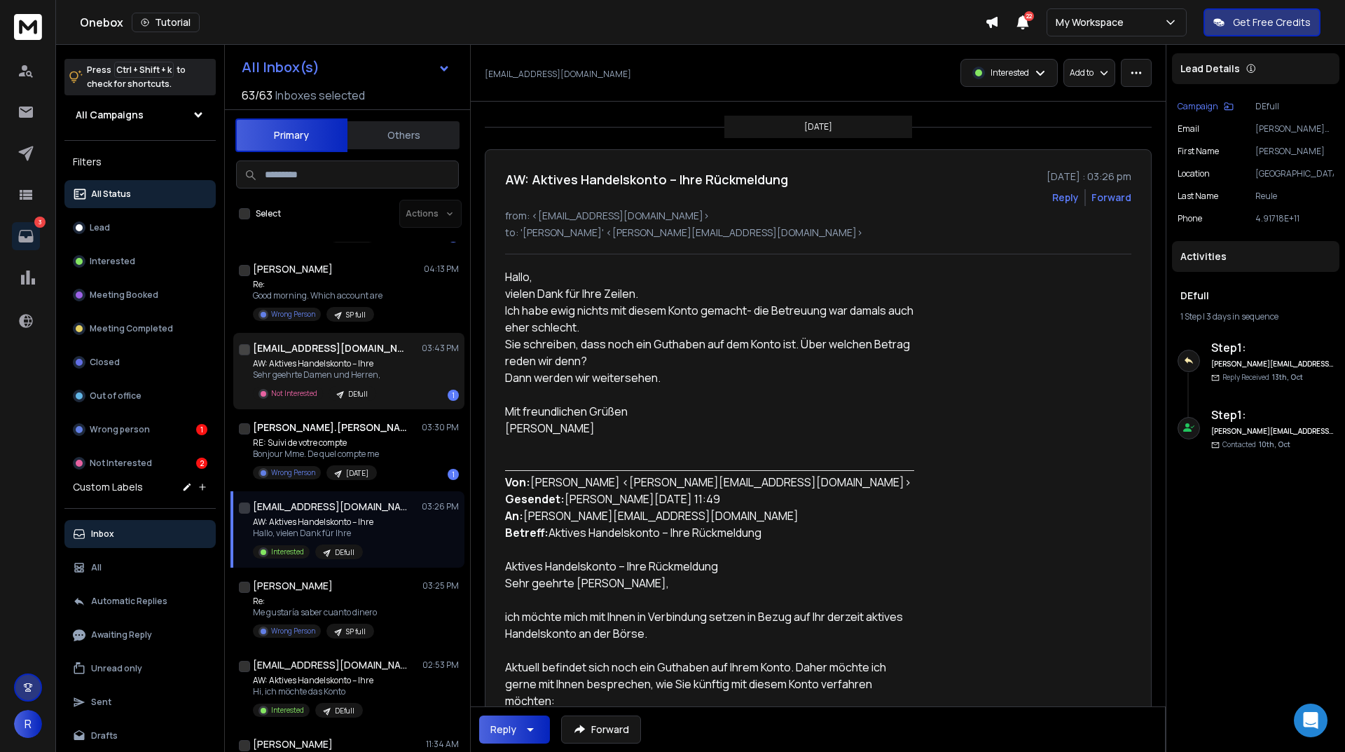
click at [413, 356] on div "d-h-schneider@web.de 03:43 PM AW: Aktives Handelskonto – Ihre Sehr geehrte Dame…" at bounding box center [356, 371] width 206 height 60
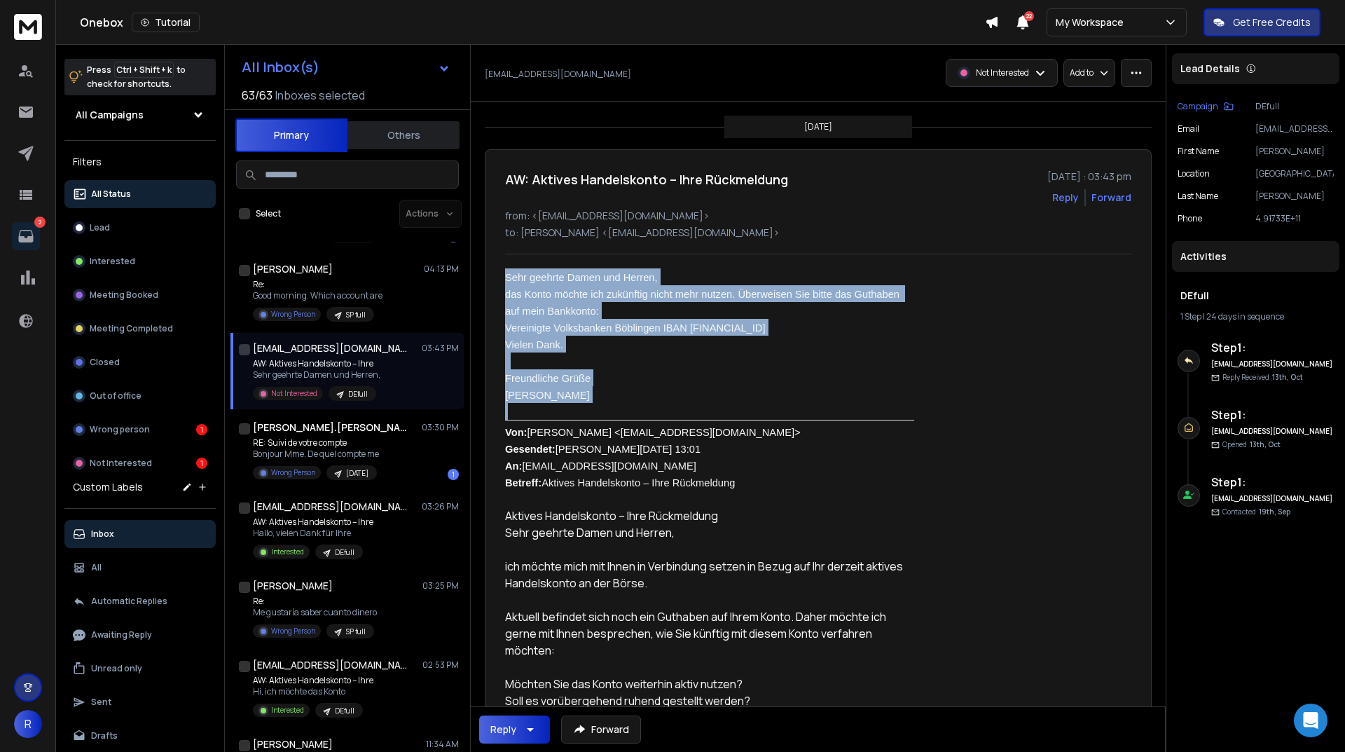
drag, startPoint x: 503, startPoint y: 273, endPoint x: 592, endPoint y: 406, distance: 159.5
click at [592, 406] on div "AW: Aktives Handelskonto – Ihre Rückmeldung 13 October 2025 : 03:43 pm Reply Fo…" at bounding box center [818, 621] width 667 height 945
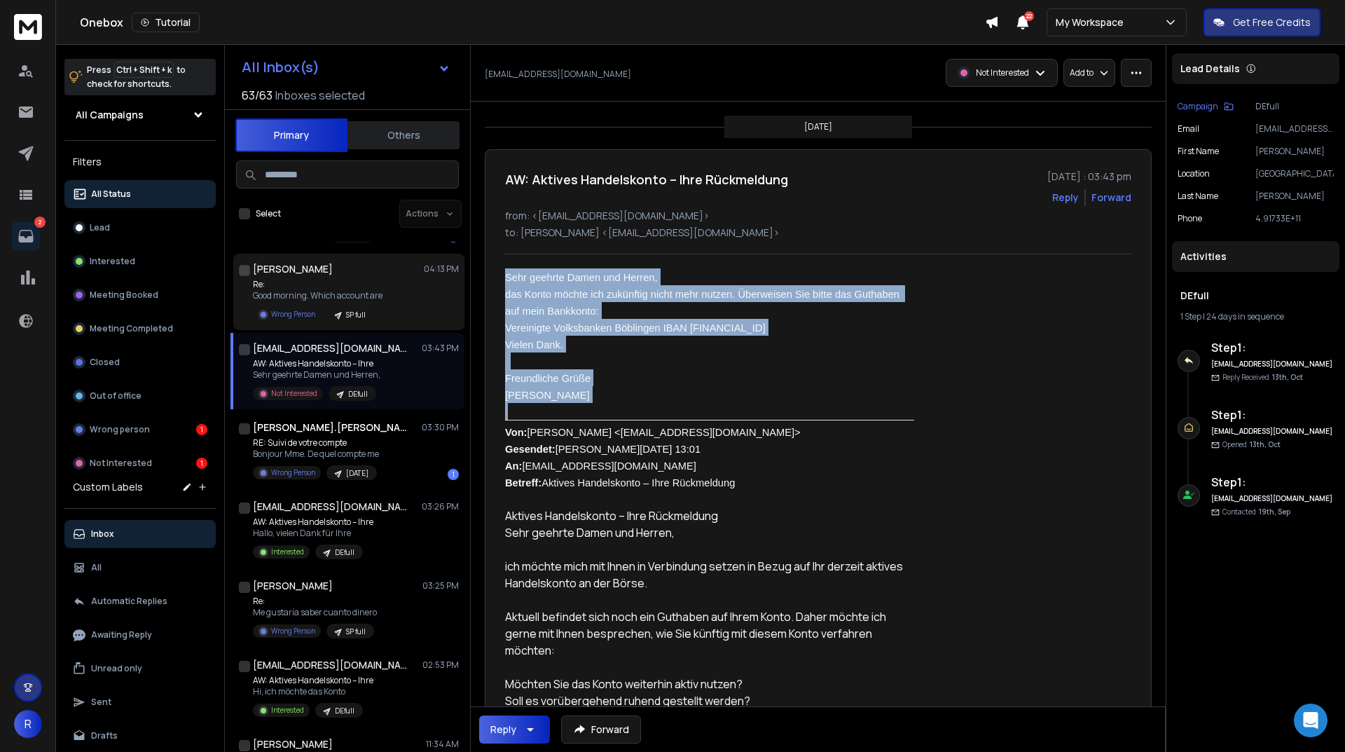
copy div "Sehr geehrte Damen und Herren, das Konto möchte ich zukünftig nicht mehr nutzen…"
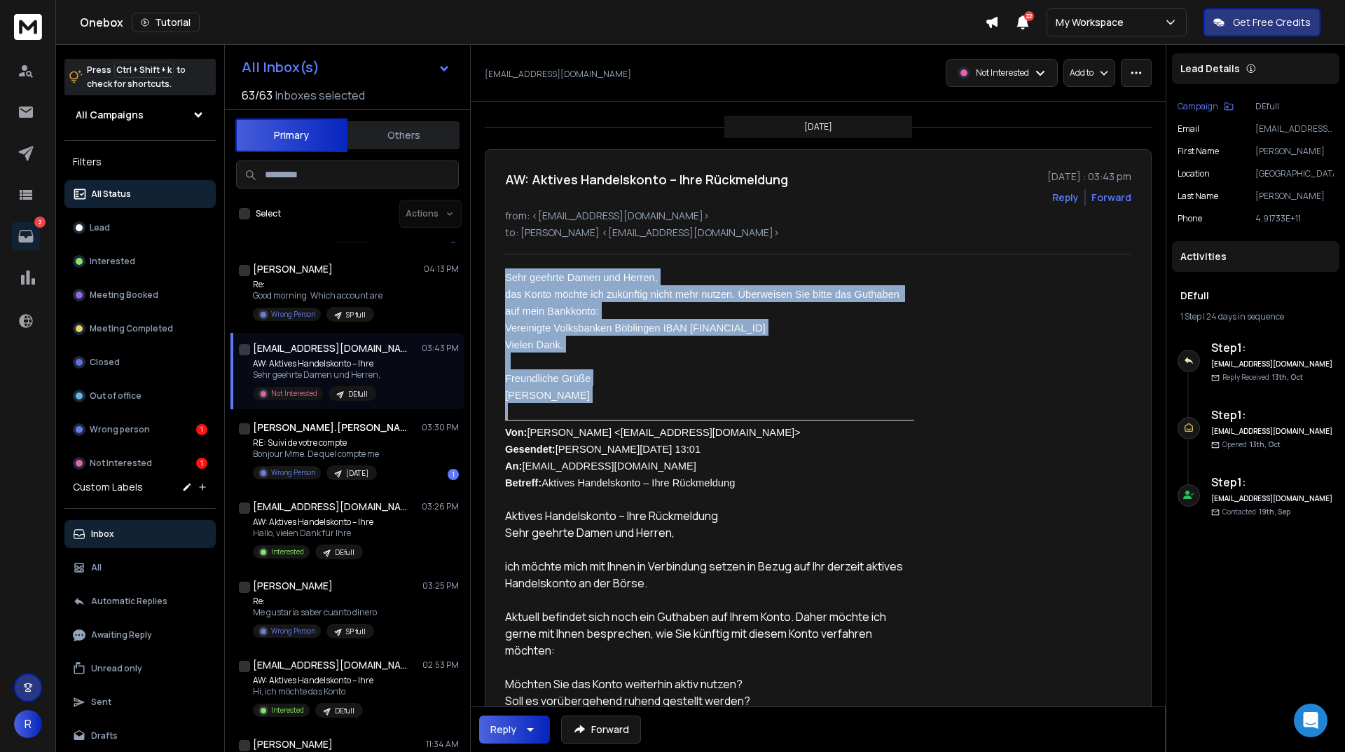
click at [794, 377] on p "Freundliche Grüße" at bounding box center [709, 377] width 409 height 17
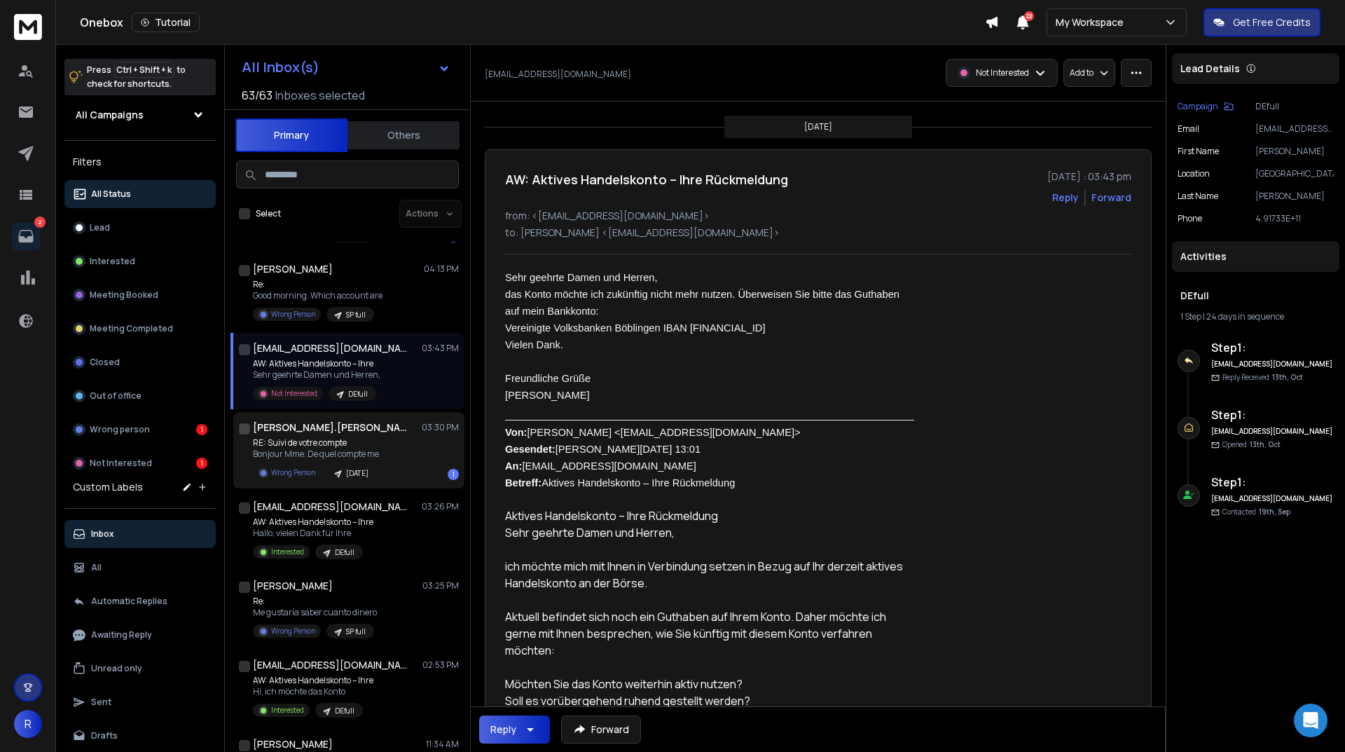
scroll to position [0, 0]
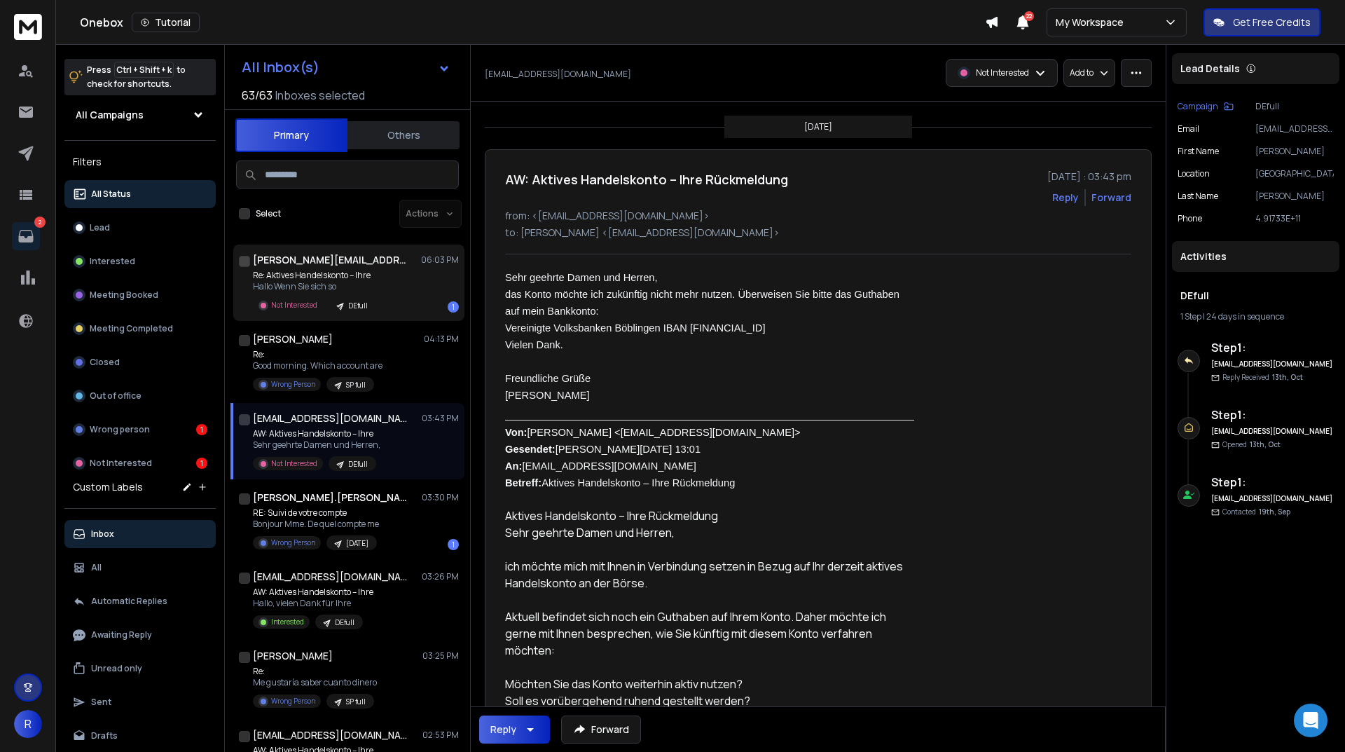
click at [373, 287] on p "Hallo Wenn Sie sich so" at bounding box center [314, 286] width 123 height 11
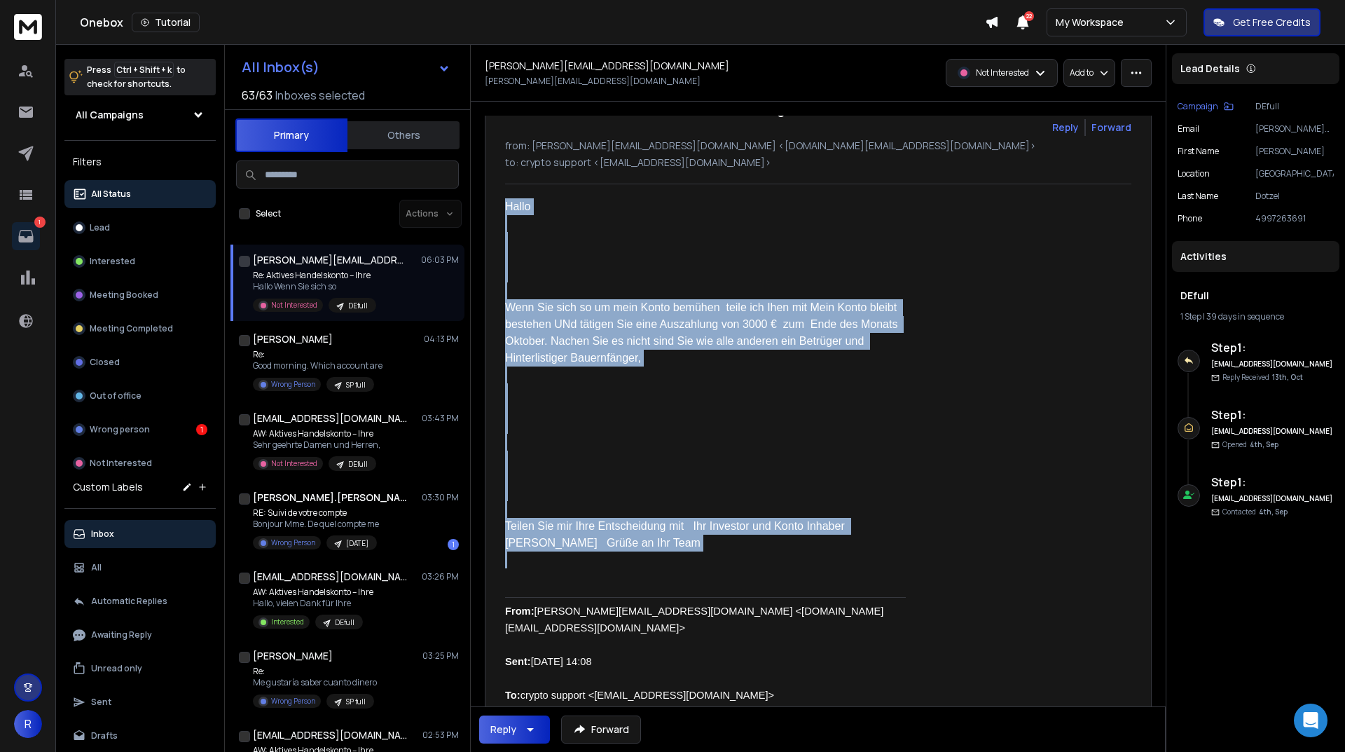
scroll to position [210, 0]
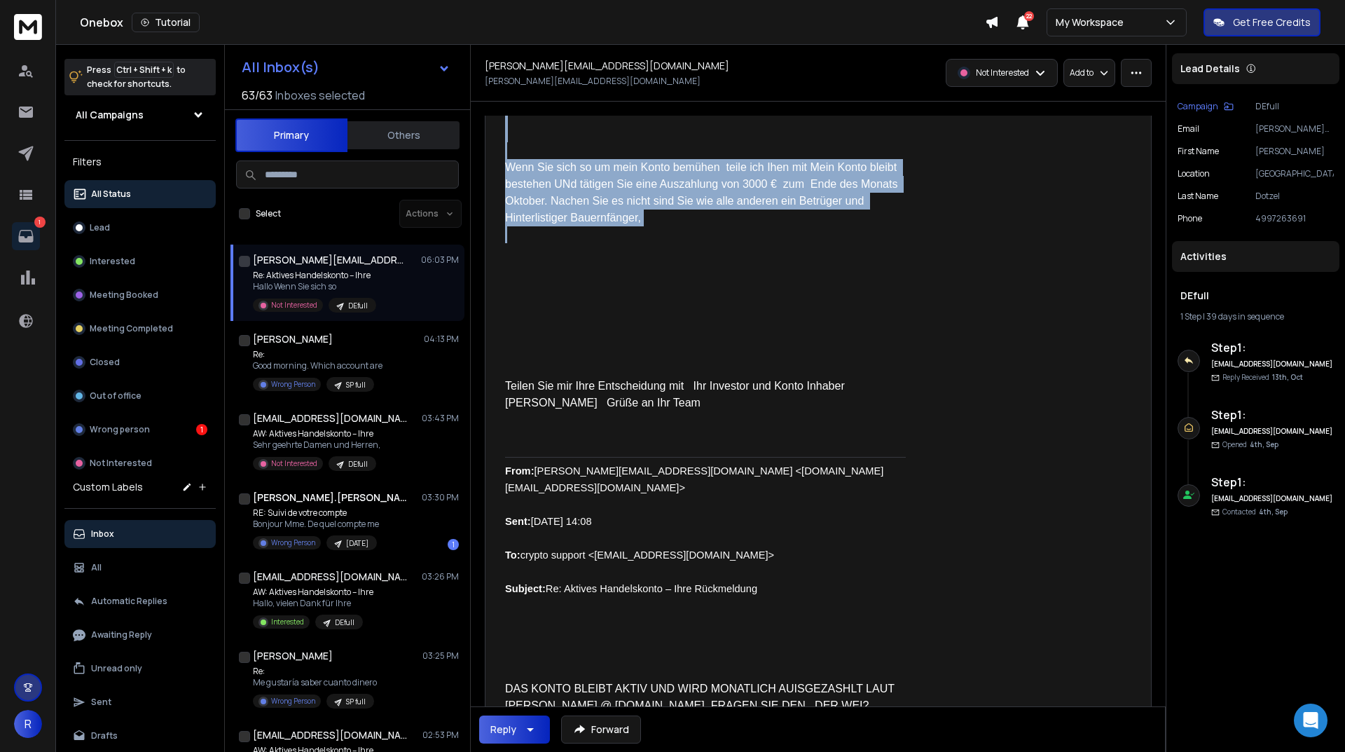
drag, startPoint x: 502, startPoint y: 283, endPoint x: 936, endPoint y: 263, distance: 434.8
copy div "Hallo Wenn Sie sich so um mein Konto bemühen teile ich Ihen mit Mein Konto blei…"
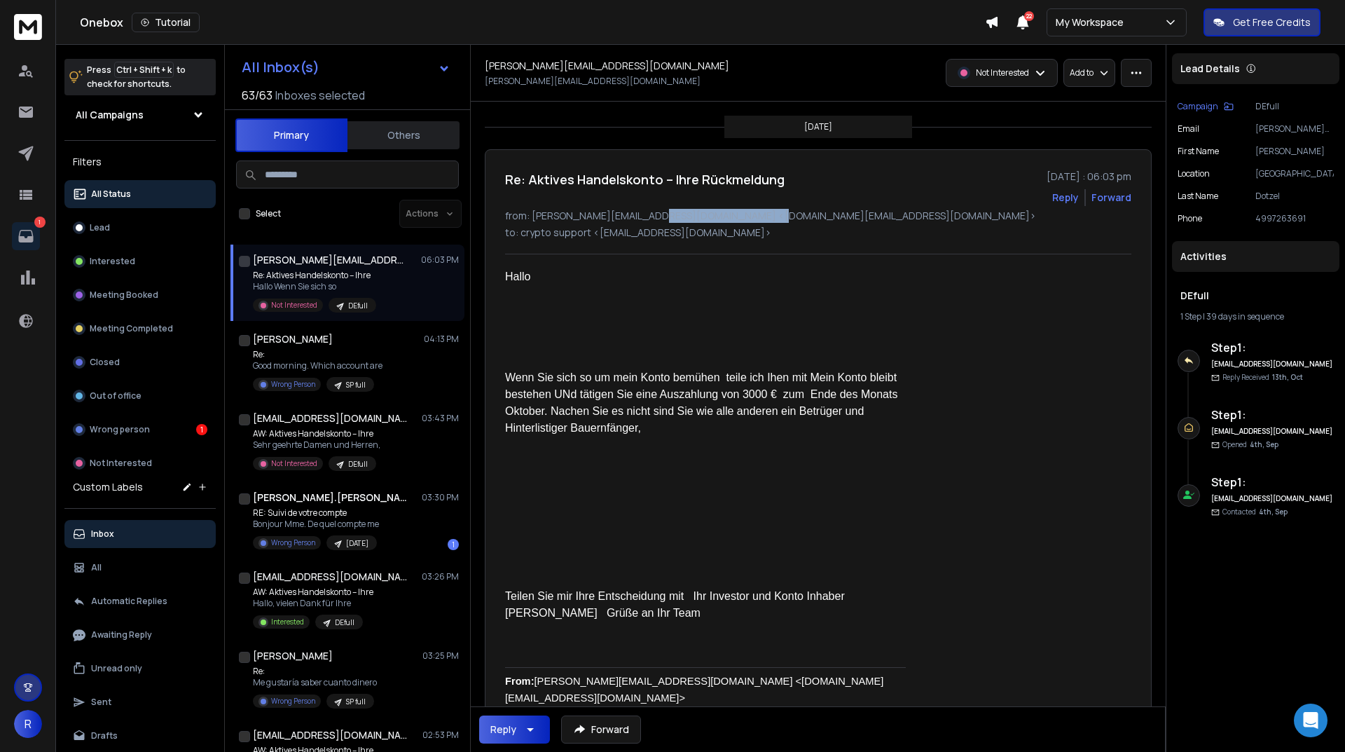
drag, startPoint x: 653, startPoint y: 215, endPoint x: 767, endPoint y: 219, distance: 114.3
click at [767, 219] on p "from: hermann.dotzel@gmx.de <hermann.dotzel@gmx.de>" at bounding box center [818, 216] width 626 height 14
drag, startPoint x: 595, startPoint y: 229, endPoint x: 705, endPoint y: 239, distance: 111.1
click at [705, 239] on p "to: crypto support <crypto@recover-now.org>" at bounding box center [818, 233] width 626 height 14
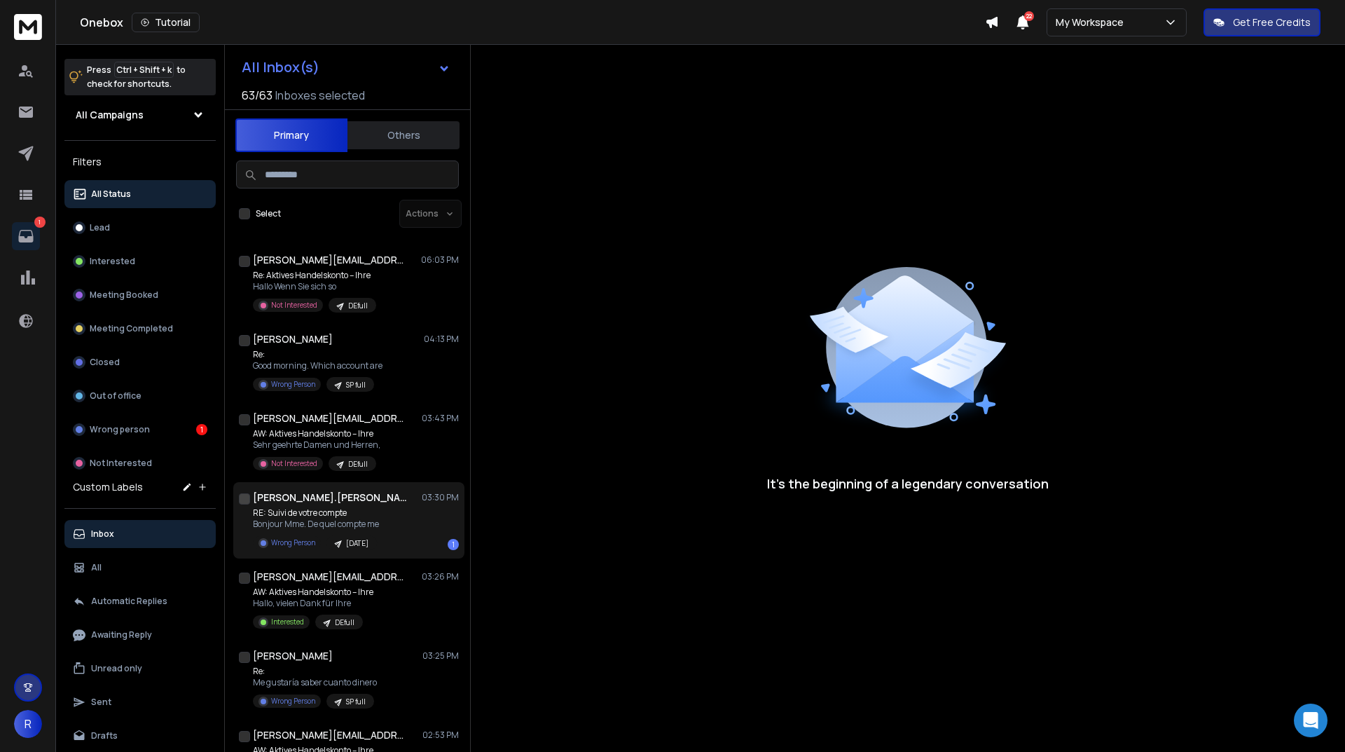
click at [407, 532] on div "RE: Suivi de votre compte Bonjour Mme. De quel compte me Wrong Person FR sep 2 1" at bounding box center [356, 528] width 206 height 43
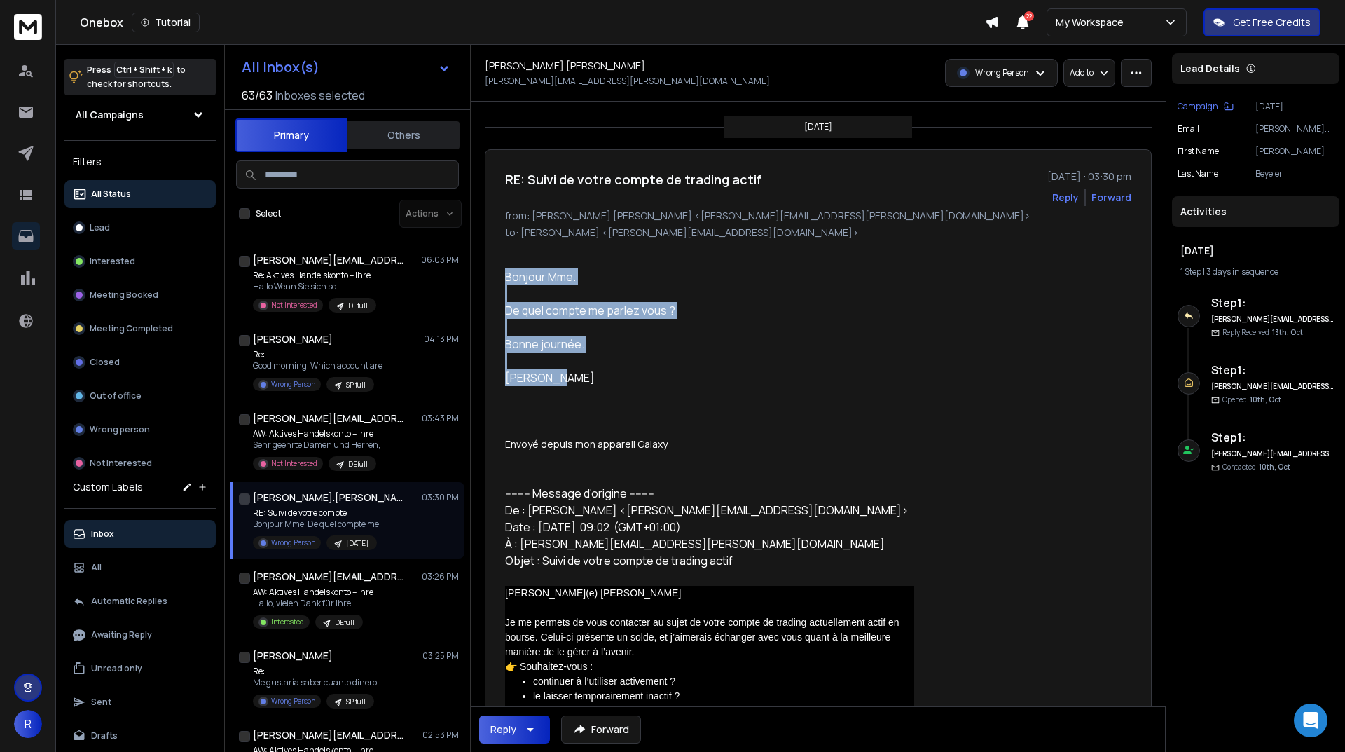
drag, startPoint x: 504, startPoint y: 267, endPoint x: 585, endPoint y: 385, distance: 143.6
click at [585, 385] on div "RE: Suivi de votre compte de trading actif 13 October 2025 : 03:30 pm Reply For…" at bounding box center [818, 565] width 667 height 832
copy div "Bonjour Mme. De quel compte me parlez vous ? Bonne journée. Adelbert"
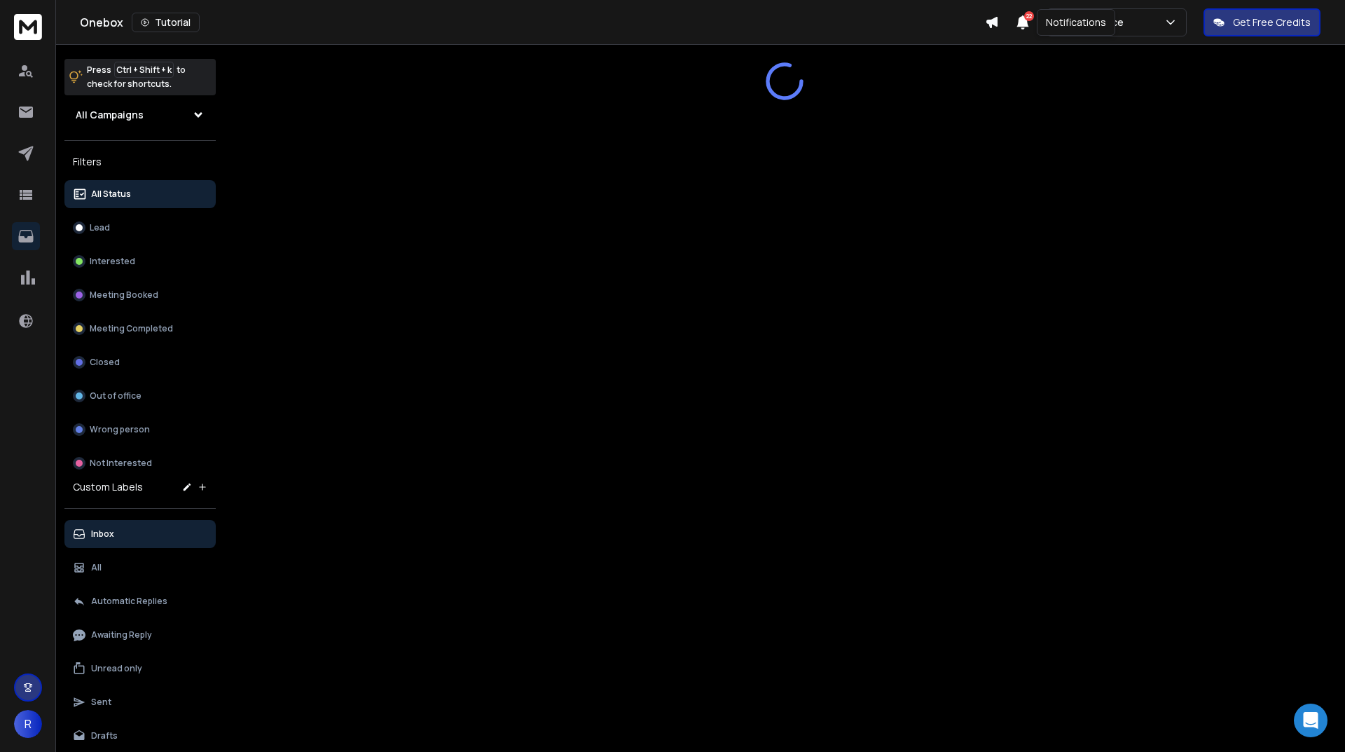
click at [1026, 15] on icon at bounding box center [1023, 22] width 14 height 14
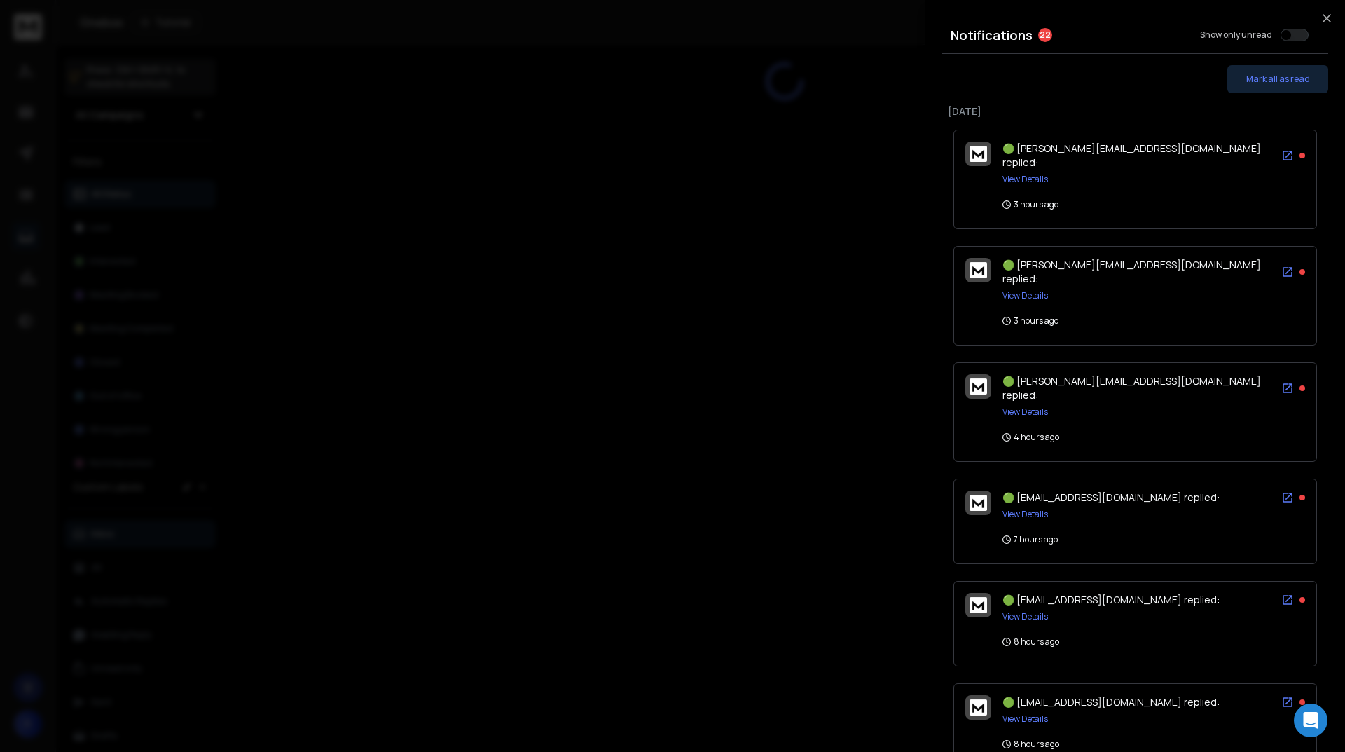
click at [1289, 70] on button "Mark all as read" at bounding box center [1277, 79] width 101 height 28
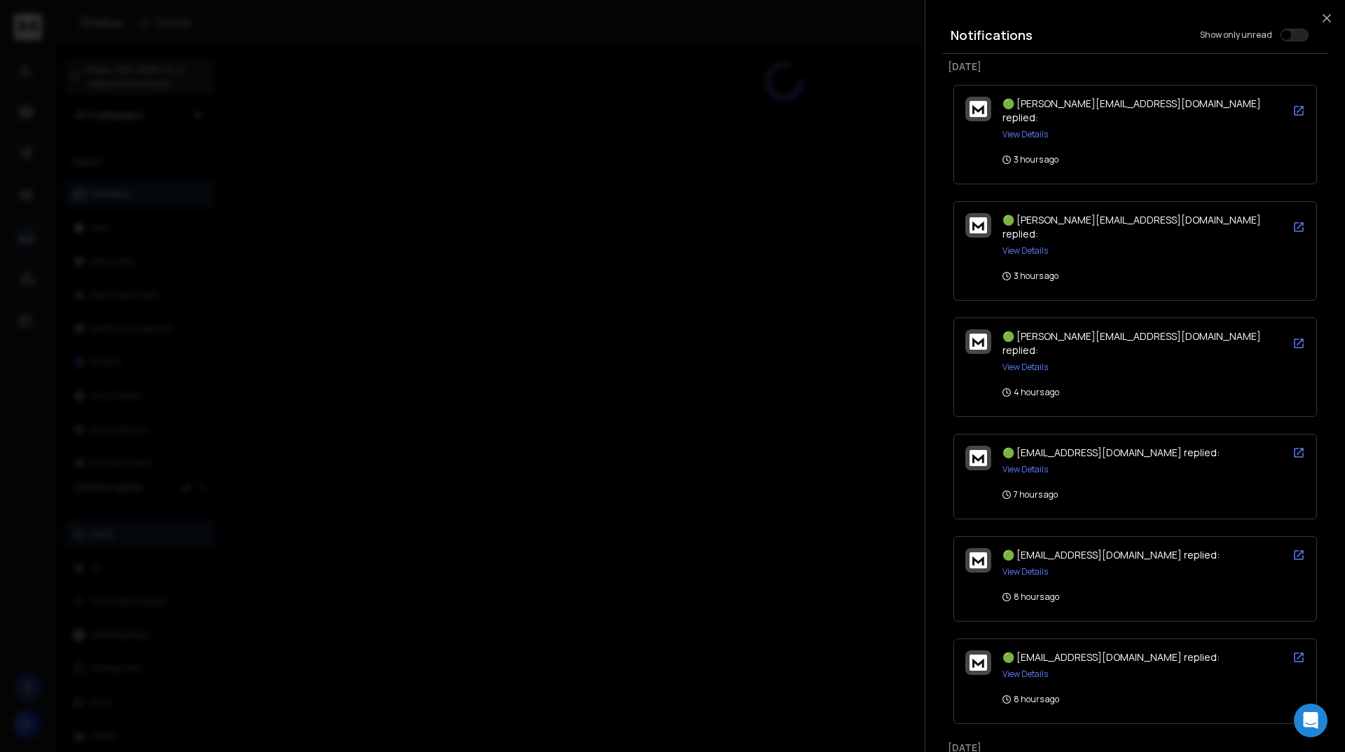
click at [1323, 15] on icon "button" at bounding box center [1327, 18] width 14 height 14
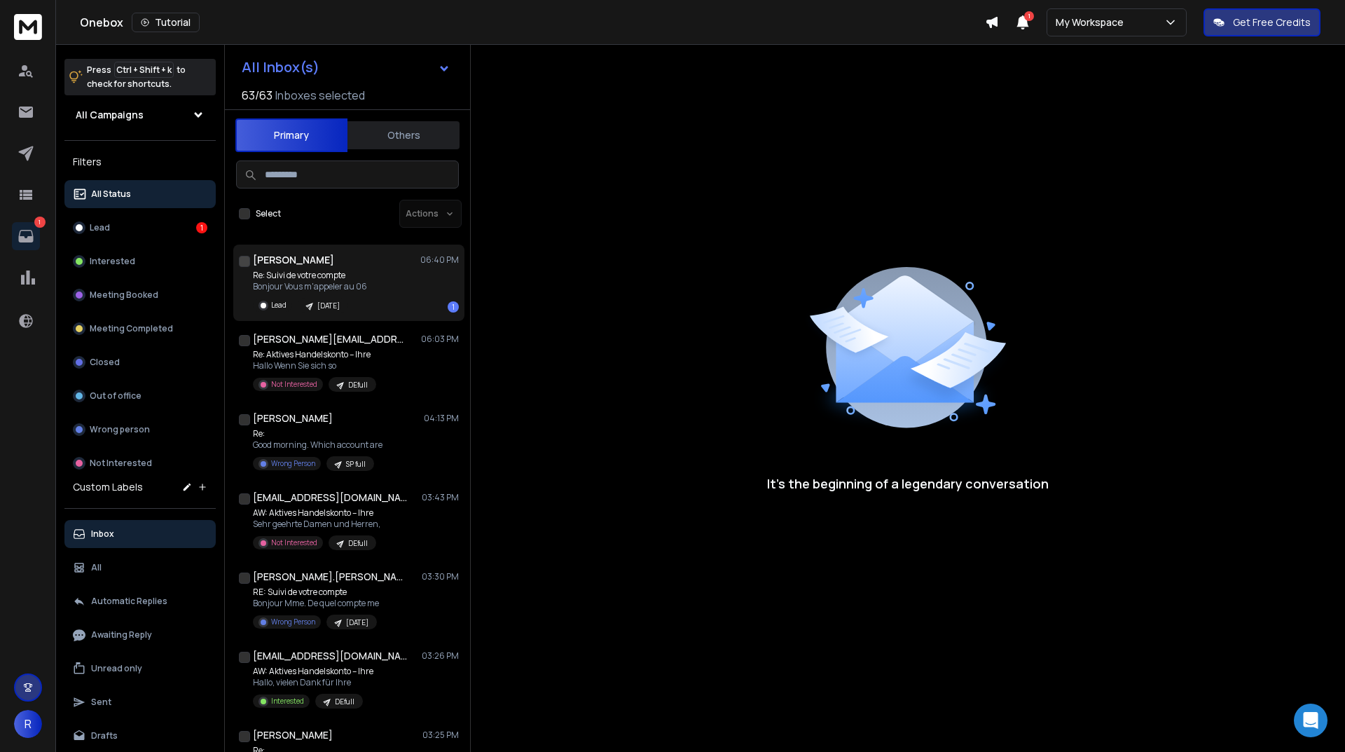
click at [385, 277] on div "Re: Suivi de votre compte Bonjour Vous m'appeler au 06 Lead [DATE] 1" at bounding box center [356, 291] width 206 height 43
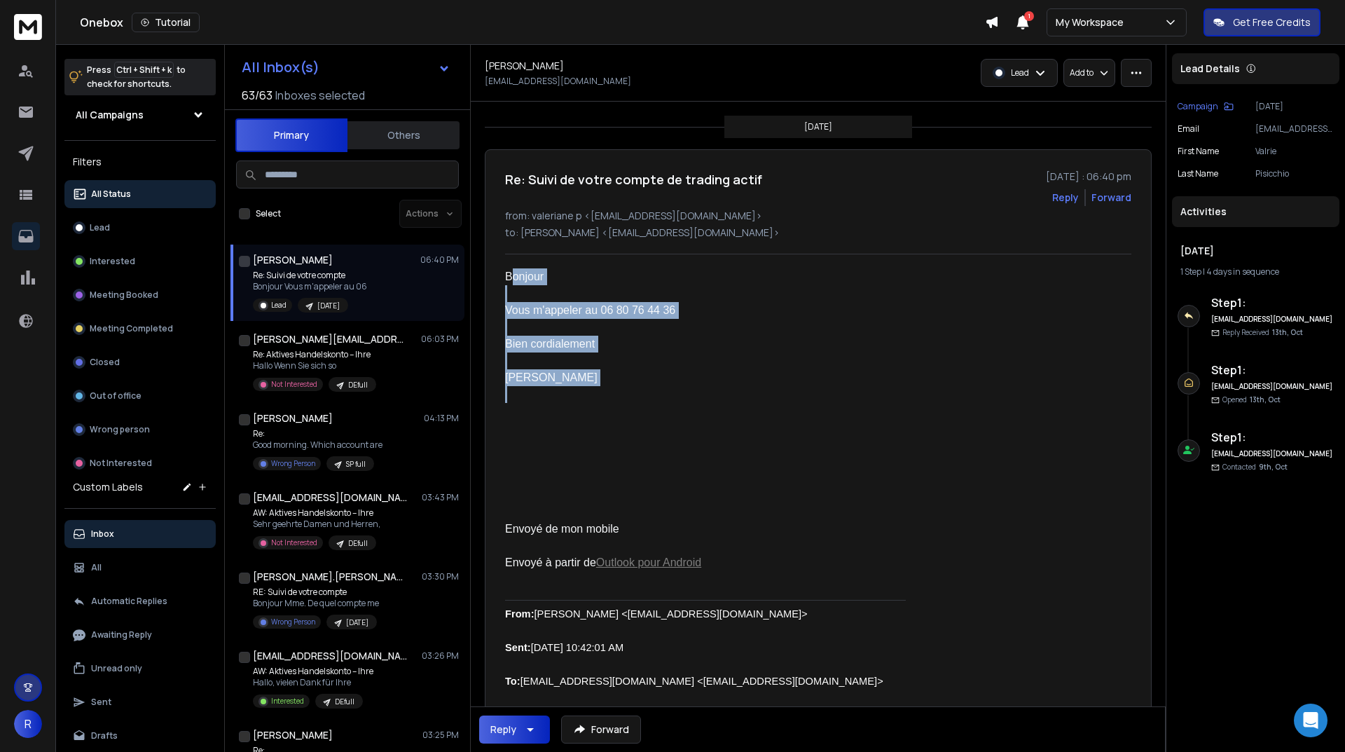
drag, startPoint x: 505, startPoint y: 285, endPoint x: 623, endPoint y: 483, distance: 230.3
copy div "Bonjour Vous m'appeler au 06 80 76 44 36 Bien cordialement [PERSON_NAME]"
click at [243, 264] on button "button" at bounding box center [244, 261] width 11 height 11
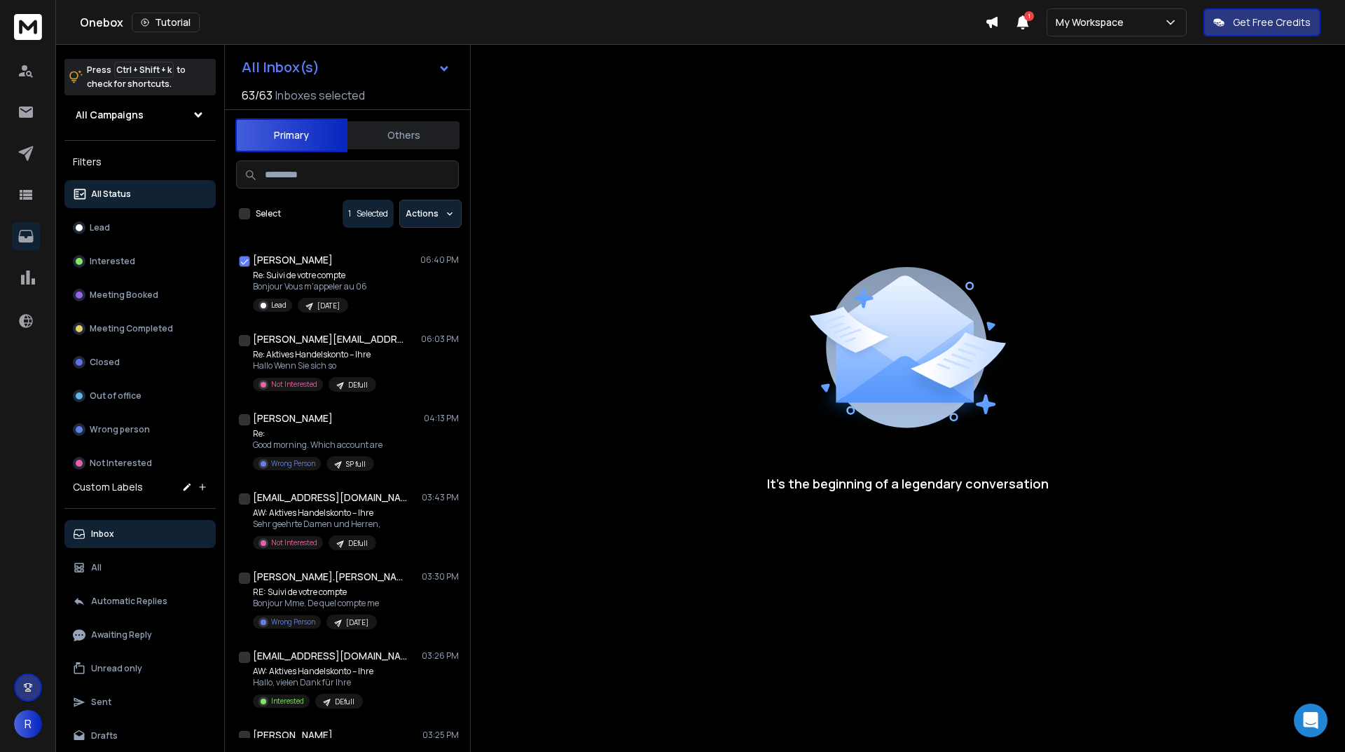
click at [453, 213] on icon "button" at bounding box center [449, 213] width 11 height 11
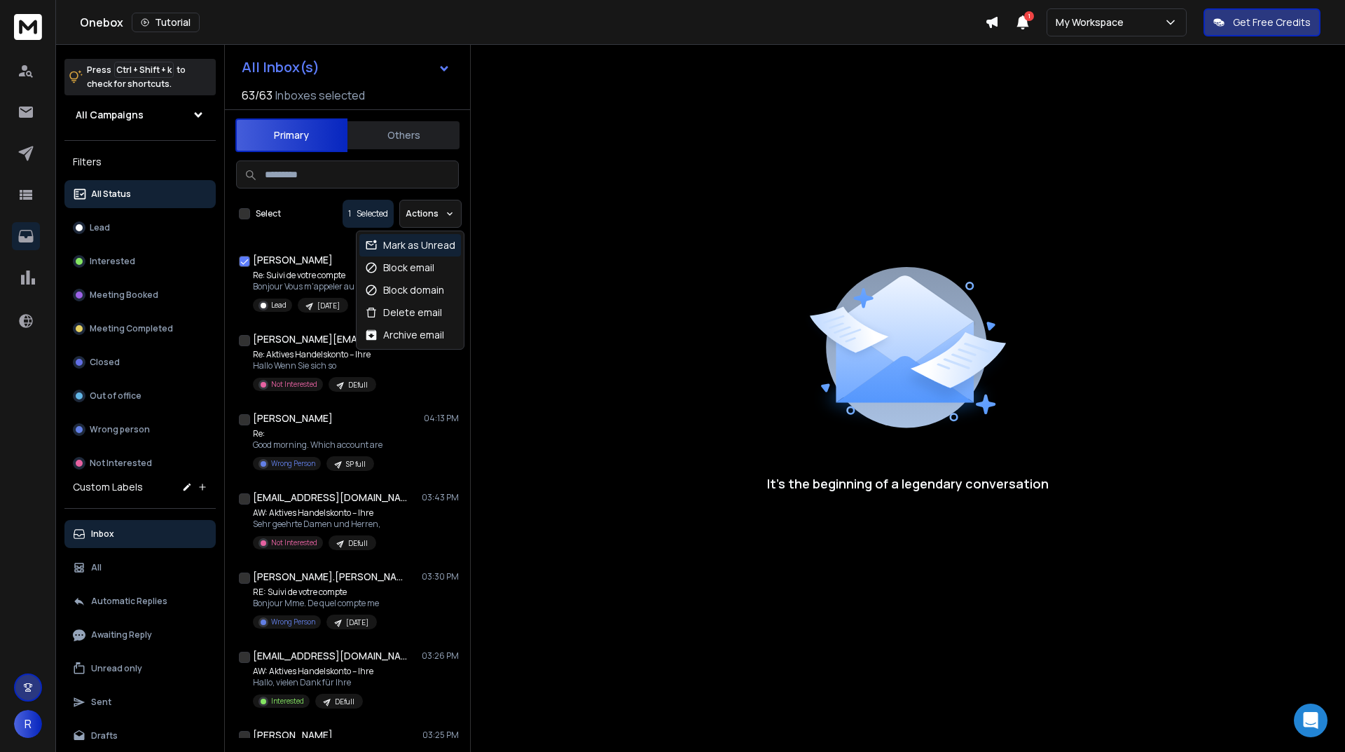
click at [445, 247] on div "Mark as Unread" at bounding box center [410, 245] width 90 height 14
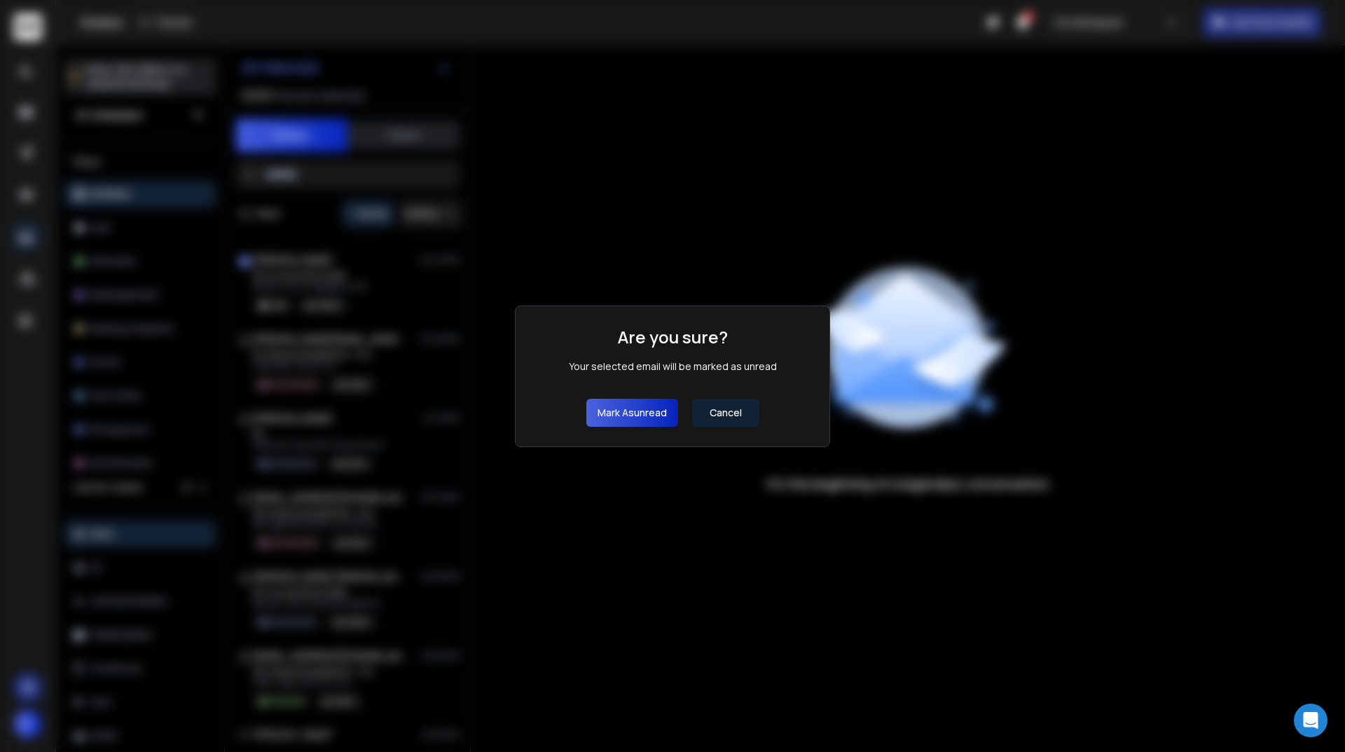
click at [634, 415] on p "Mark as unread" at bounding box center [632, 413] width 69 height 14
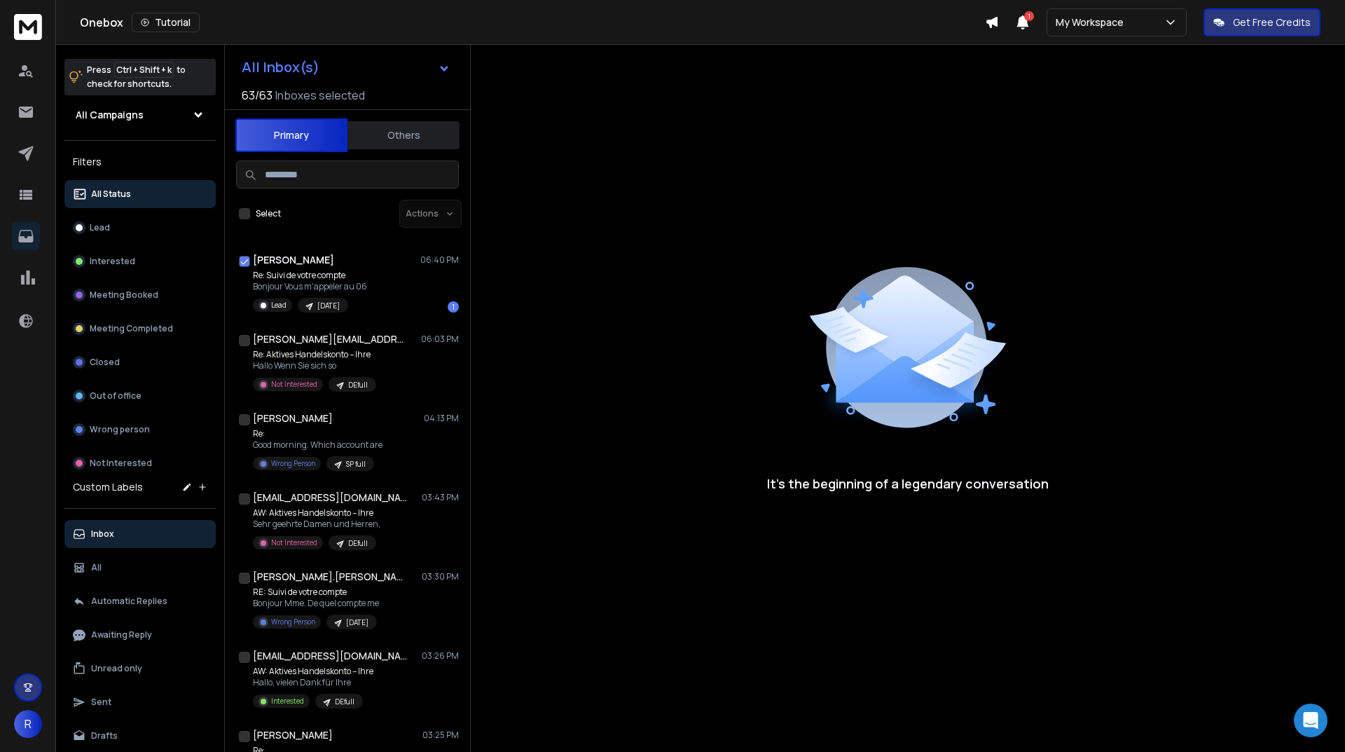
click at [836, 219] on div "It’s the beginning of a legendary conversation" at bounding box center [908, 364] width 874 height 639
click at [371, 118] on div "All Inbox(s) 63 / 63 Inboxes selected Primary Others Select Actions valeriane p…" at bounding box center [347, 421] width 245 height 752
click at [370, 135] on button "Others" at bounding box center [403, 135] width 112 height 31
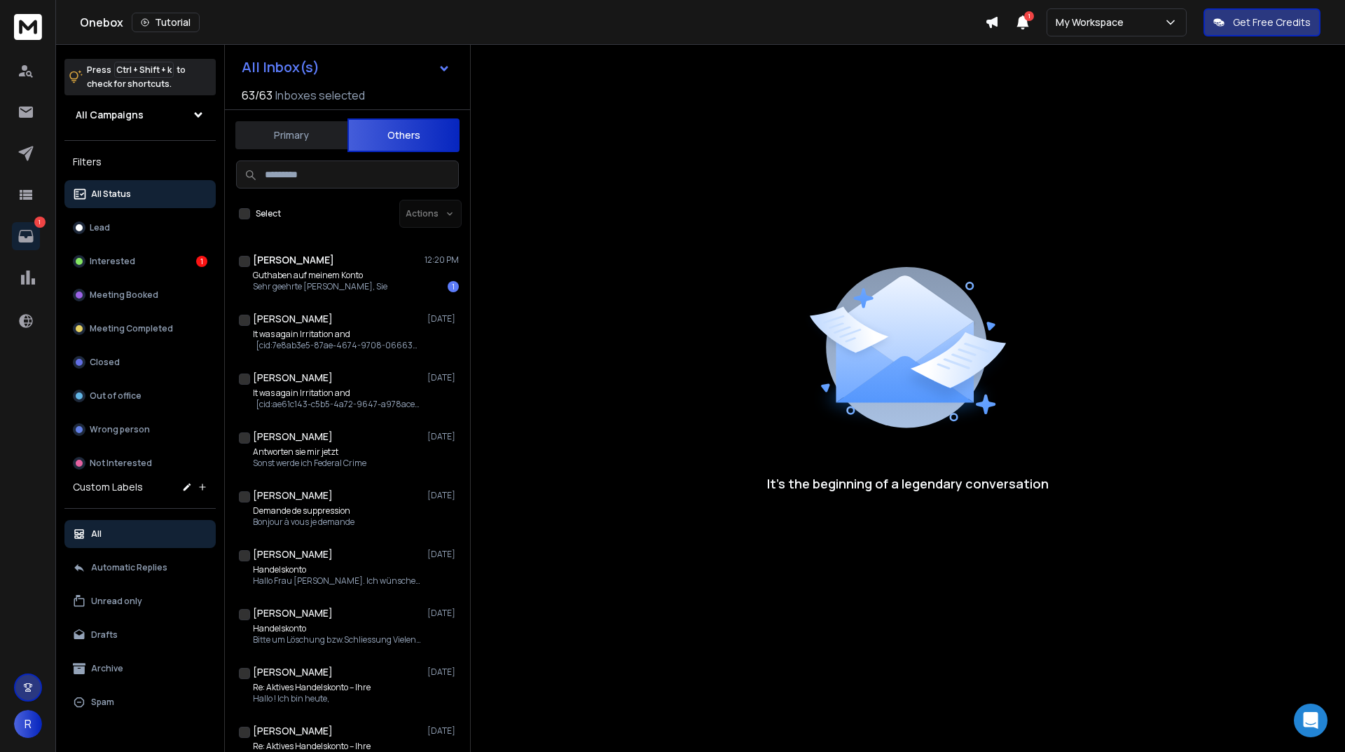
click at [273, 109] on div "All Inbox(s) 63 / 63 Inboxes selected Primary Others Select Actions Matthias vo…" at bounding box center [347, 421] width 245 height 752
click at [304, 167] on input at bounding box center [347, 174] width 223 height 28
click at [308, 134] on button "Primary" at bounding box center [291, 135] width 112 height 31
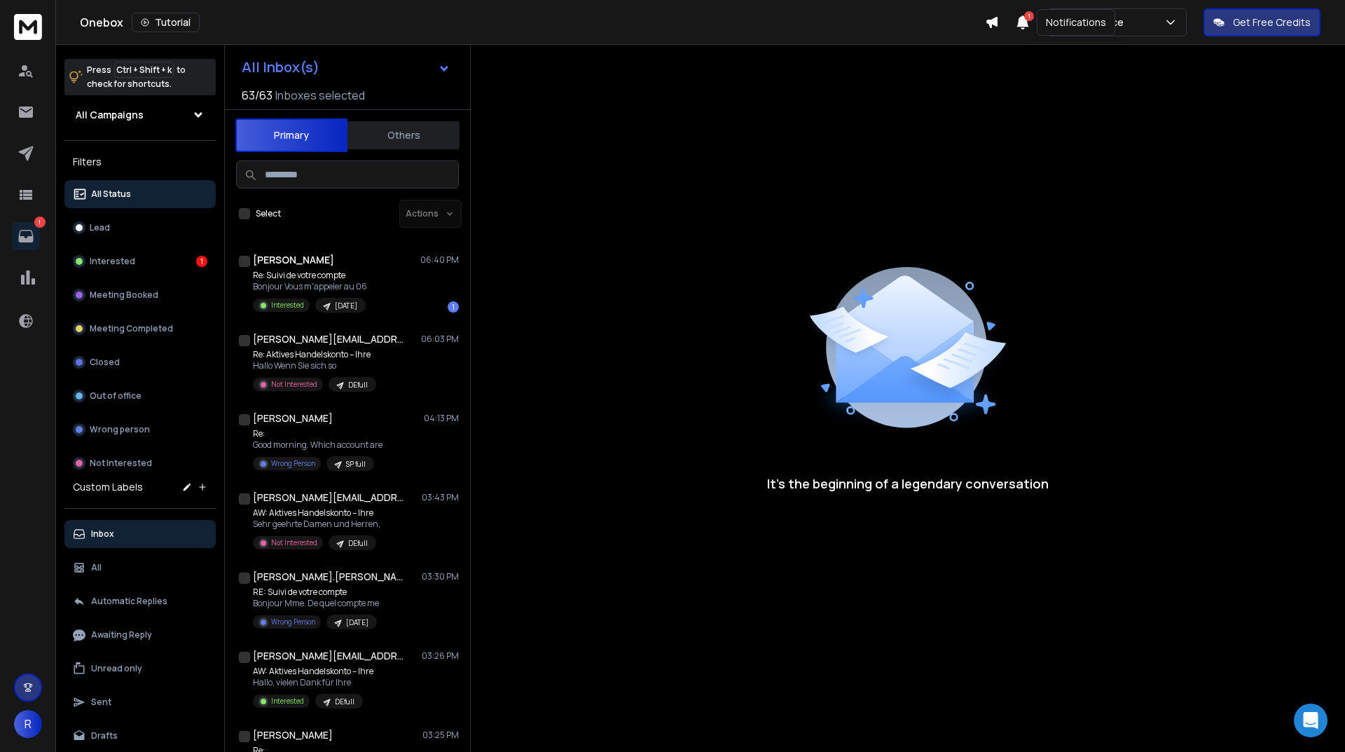
click at [1023, 27] on icon at bounding box center [1023, 22] width 14 height 14
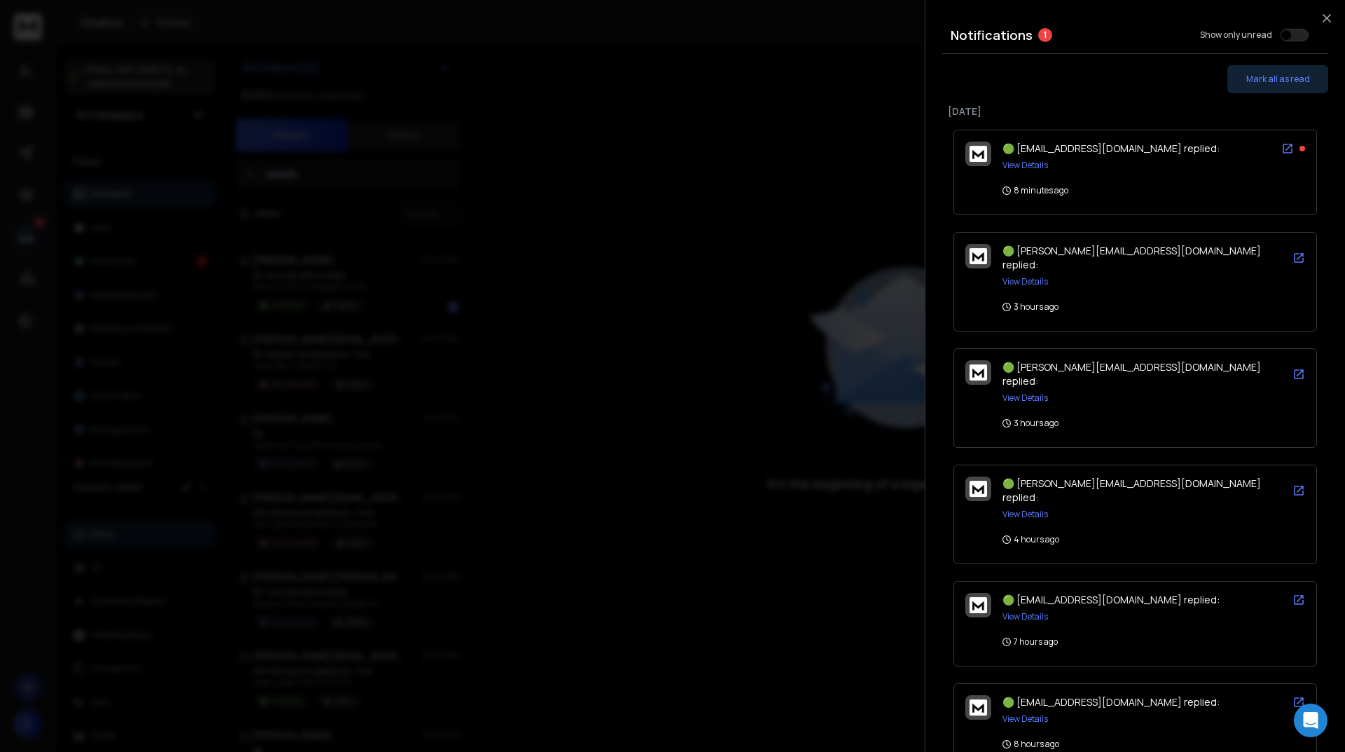
click at [1267, 74] on span "Mark all as read" at bounding box center [1278, 79] width 64 height 11
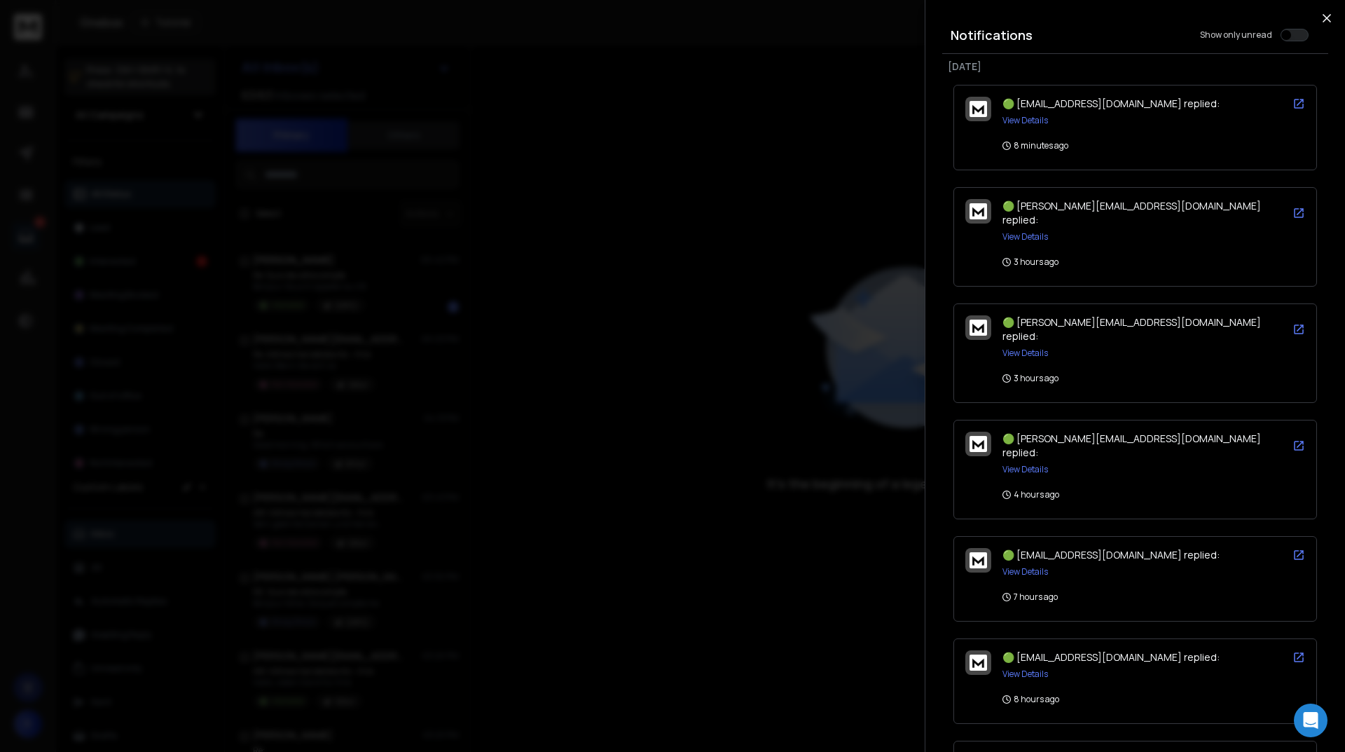
click at [1327, 13] on icon "button" at bounding box center [1327, 18] width 14 height 14
